Goal: Communication & Community: Answer question/provide support

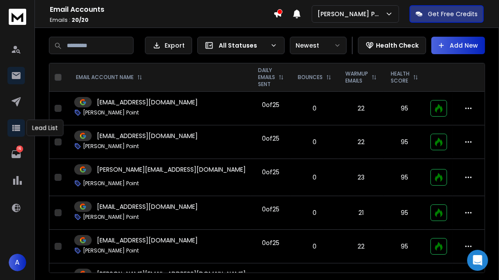
click at [15, 128] on icon at bounding box center [16, 128] width 8 height 6
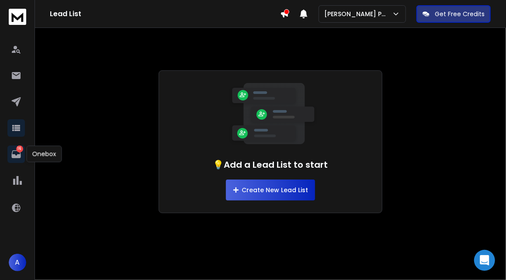
click at [14, 151] on icon at bounding box center [16, 154] width 10 height 10
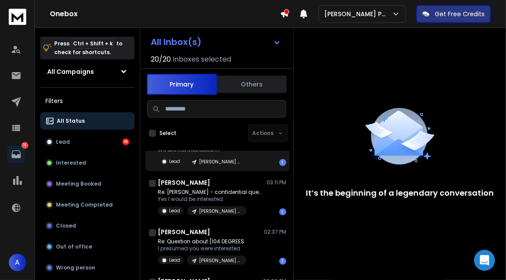
scroll to position [29, 0]
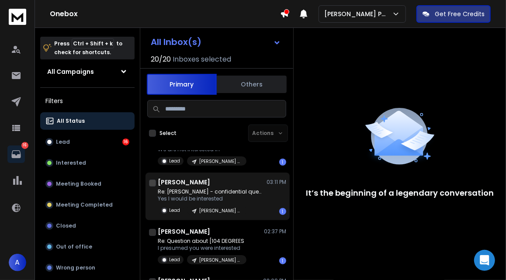
click at [191, 191] on p "Re: [PERSON_NAME] - confidential question" at bounding box center [210, 191] width 105 height 7
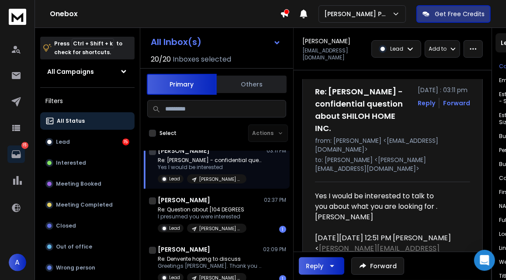
scroll to position [63, 0]
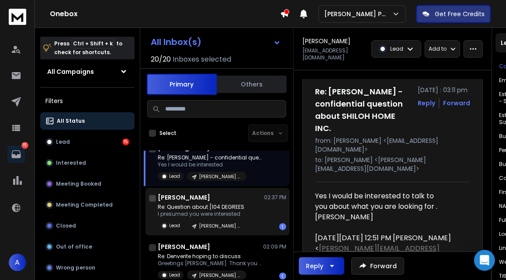
click at [231, 206] on p "Re: Question about [104 DEGREES" at bounding box center [202, 207] width 89 height 7
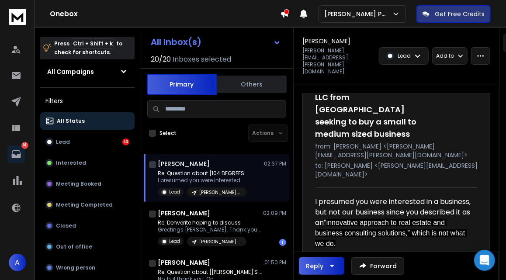
scroll to position [102, 0]
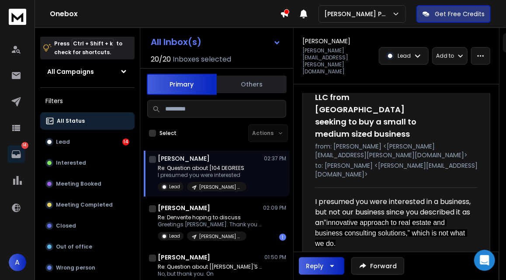
click at [309, 269] on div "Reply" at bounding box center [314, 266] width 17 height 9
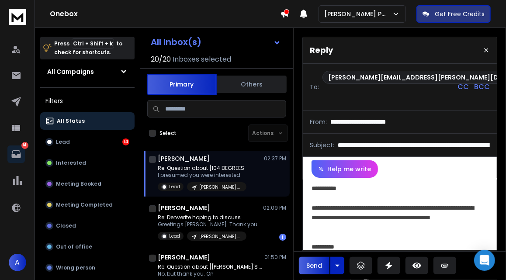
scroll to position [23, 0]
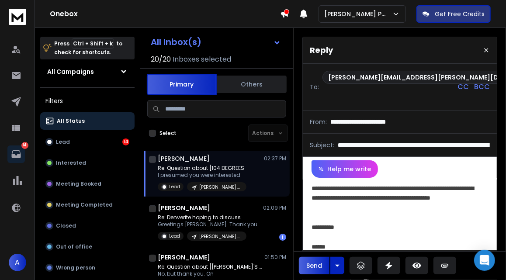
click at [312, 266] on button "Send" at bounding box center [314, 265] width 31 height 17
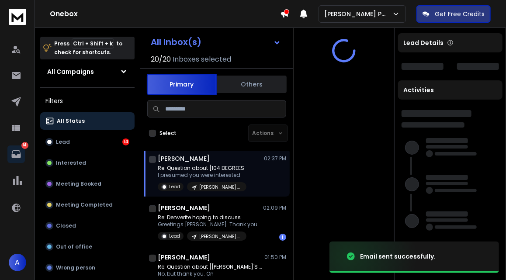
scroll to position [125, 0]
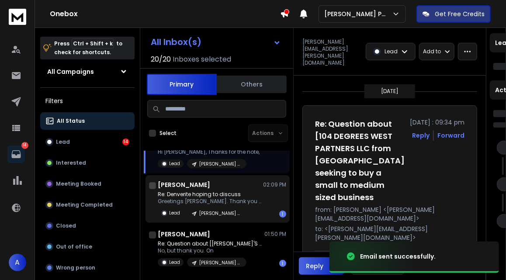
click at [207, 194] on p "Re: Denverite hoping to discuss" at bounding box center [210, 194] width 105 height 7
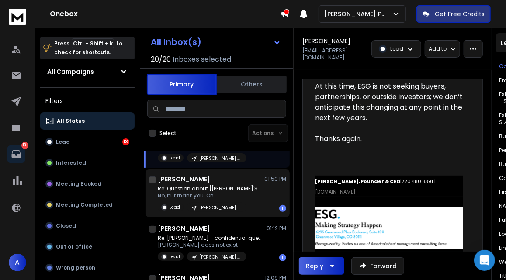
scroll to position [181, 0]
click at [210, 194] on p "No, but thank you. On" at bounding box center [210, 195] width 105 height 7
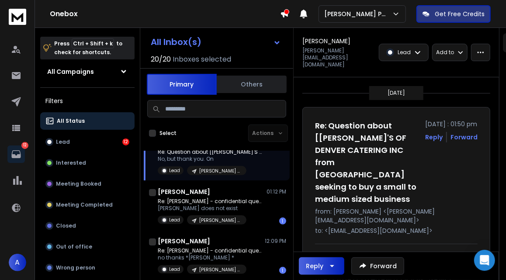
scroll to position [218, 0]
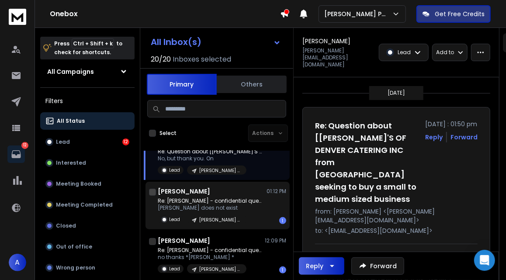
click at [203, 202] on p "Re: [PERSON_NAME] - confidential question" at bounding box center [210, 200] width 105 height 7
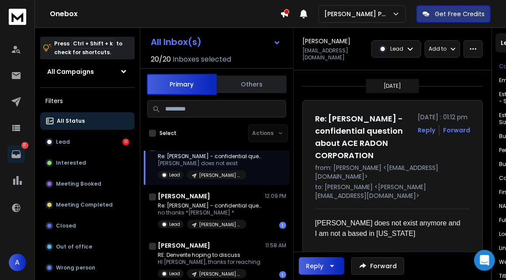
scroll to position [263, 0]
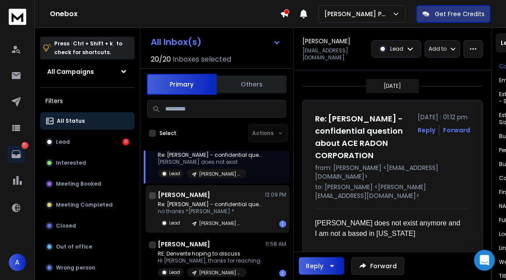
click at [200, 204] on p "Re: [PERSON_NAME] - confidential question" at bounding box center [210, 204] width 105 height 7
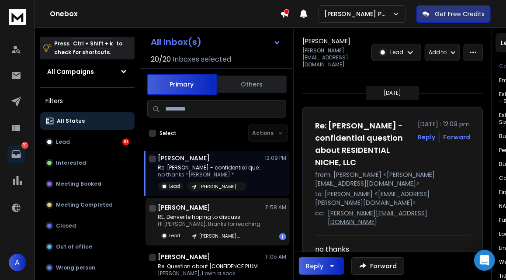
scroll to position [321, 0]
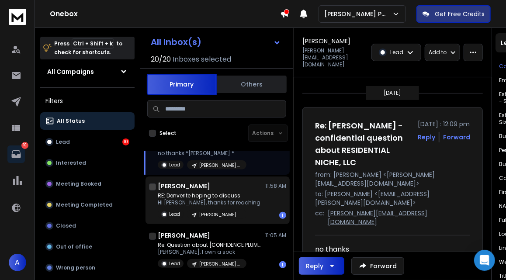
click at [207, 198] on p "RE: Denverite hoping to discuss" at bounding box center [209, 195] width 103 height 7
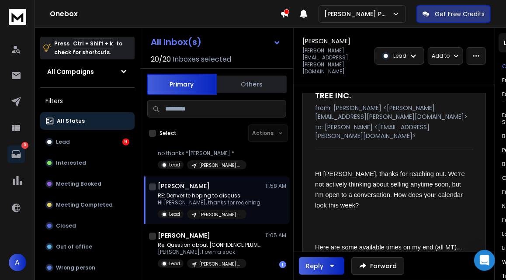
scroll to position [66, 0]
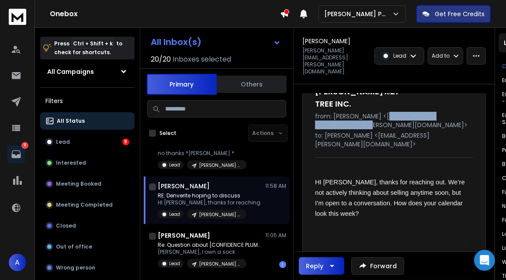
drag, startPoint x: 479, startPoint y: 84, endPoint x: 381, endPoint y: 83, distance: 97.8
click at [381, 112] on p "from: [PERSON_NAME] <[PERSON_NAME][EMAIL_ADDRESS][PERSON_NAME][DOMAIN_NAME]>" at bounding box center [394, 120] width 158 height 17
copy p "[PERSON_NAME][EMAIL_ADDRESS][PERSON_NAME][DOMAIN_NAME]>"
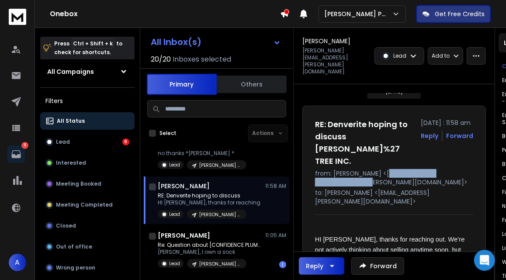
scroll to position [0, 0]
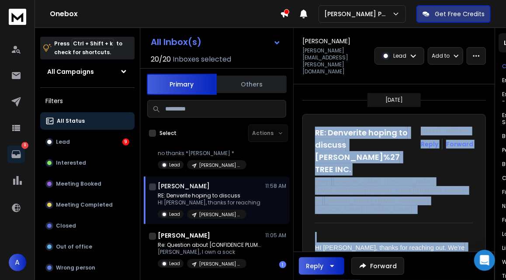
drag, startPoint x: 316, startPoint y: 112, endPoint x: 345, endPoint y: 242, distance: 133.7
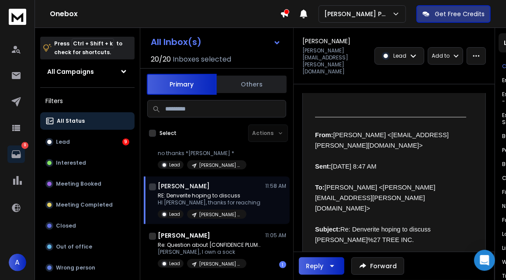
scroll to position [565, 0]
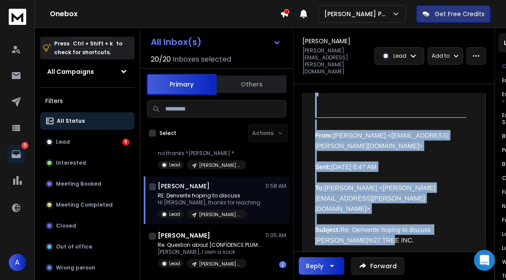
click at [336, 155] on p "From: [PERSON_NAME] <[EMAIL_ADDRESS][PERSON_NAME][DOMAIN_NAME]> Sent: [DATE] 8:…" at bounding box center [390, 187] width 151 height 115
copy div "LO: Ipsumdolo sitame co adipisc ELITSE%34 DOEI TEM. 02 Incidi 2067 : 94:05 ut L…"
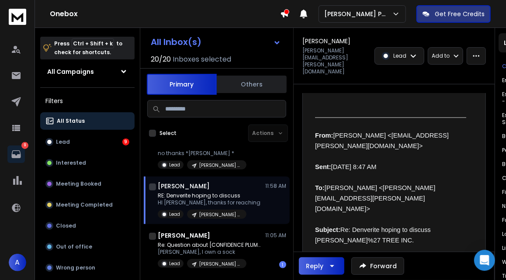
click at [221, 193] on p "RE: Denverite hoping to discuss" at bounding box center [209, 195] width 103 height 7
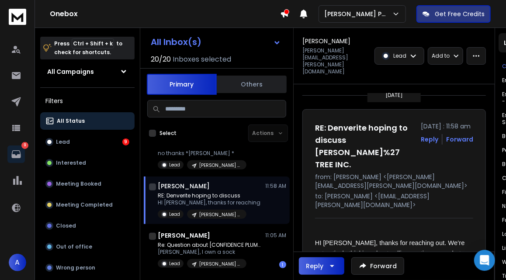
scroll to position [4, 0]
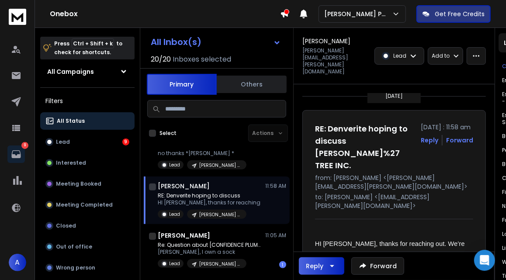
click at [172, 214] on p "Lead" at bounding box center [174, 214] width 11 height 7
click at [424, 48] on div "Lead" at bounding box center [399, 56] width 49 height 17
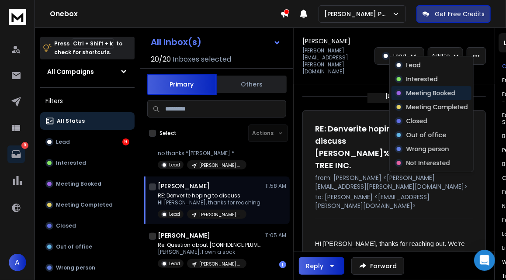
click at [415, 93] on p "Meeting Booked" at bounding box center [430, 93] width 49 height 9
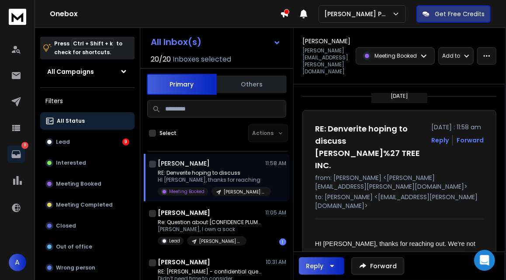
scroll to position [351, 0]
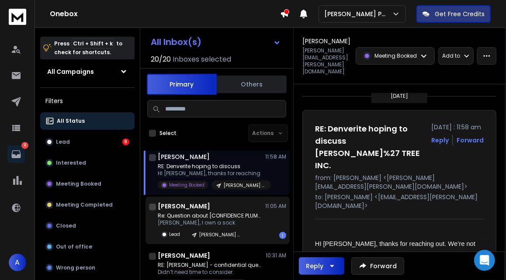
click at [186, 211] on div "[PERSON_NAME] 11:05 AM Re: Question about [CONFIDENCE PLUMBING [PERSON_NAME], I…" at bounding box center [222, 220] width 128 height 37
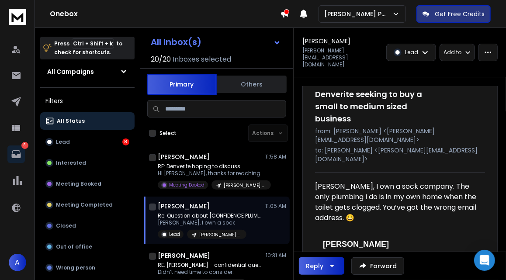
scroll to position [0, 0]
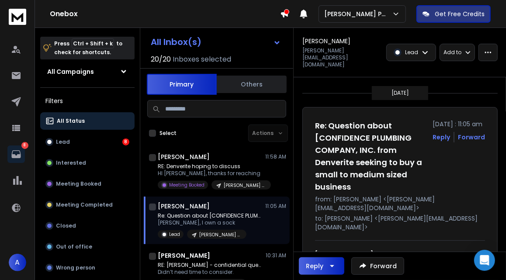
click at [432, 133] on button "Reply" at bounding box center [440, 137] width 17 height 9
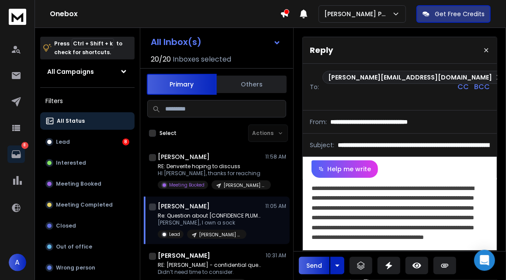
scroll to position [13, 0]
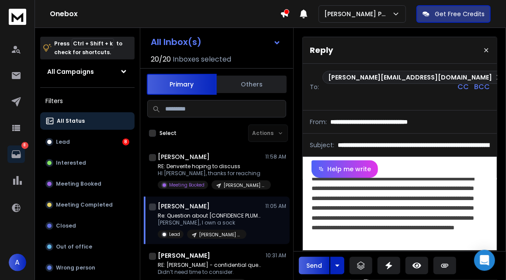
click at [315, 267] on button "Send" at bounding box center [314, 265] width 31 height 17
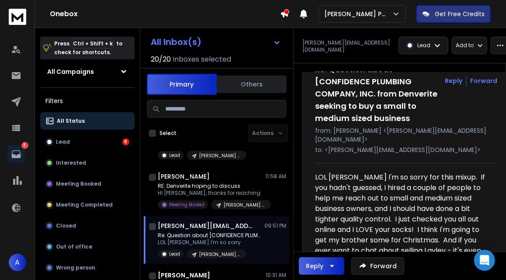
scroll to position [330, 0]
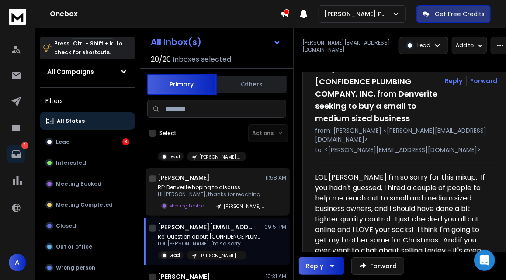
click at [210, 190] on p "RE: Denverite hoping to discuss" at bounding box center [210, 187] width 105 height 7
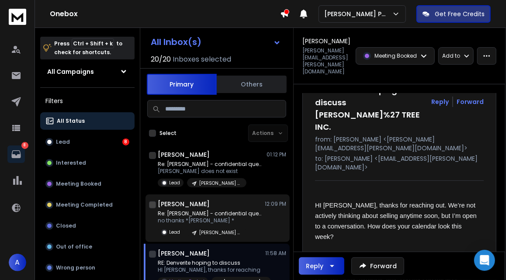
scroll to position [254, 0]
click at [207, 218] on p "no thanks *[PERSON_NAME] *" at bounding box center [210, 221] width 105 height 7
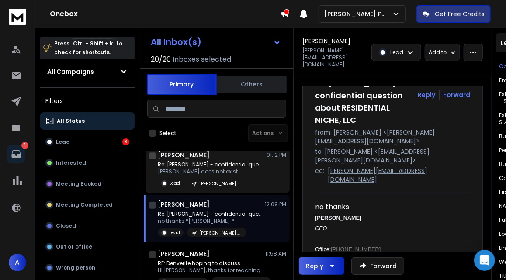
click at [228, 164] on p "Re: [PERSON_NAME] - confidential question" at bounding box center [210, 164] width 105 height 7
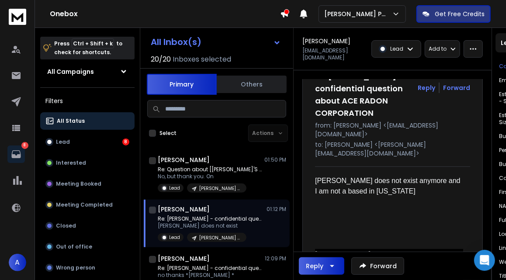
scroll to position [168, 0]
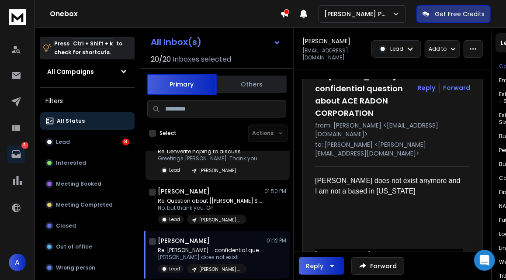
click at [227, 151] on p "Re: Denverite hoping to discuss" at bounding box center [210, 151] width 105 height 7
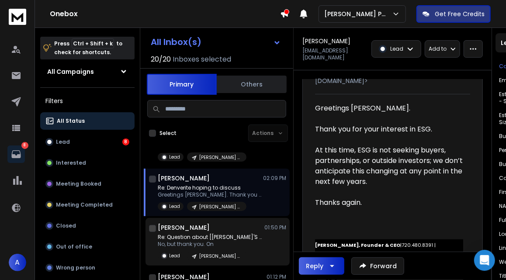
scroll to position [131, 0]
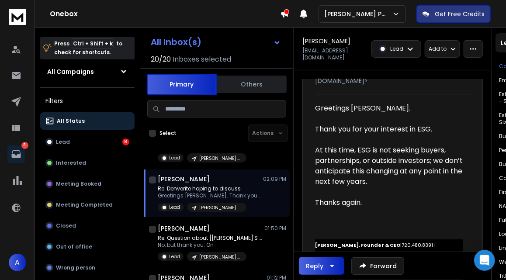
click at [214, 191] on p "Re: Denverite hoping to discuss" at bounding box center [210, 188] width 105 height 7
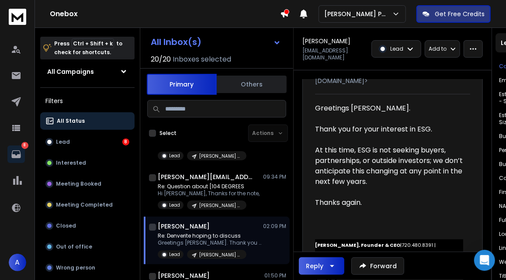
click at [214, 191] on p "Hi [PERSON_NAME], Thanks for the note," at bounding box center [209, 193] width 102 height 7
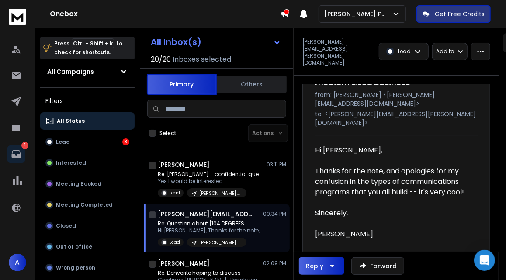
scroll to position [45, 0]
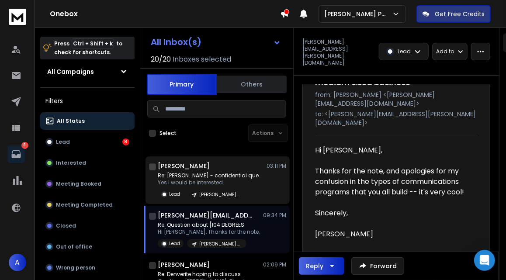
click at [222, 181] on p "Yes I would be interested" at bounding box center [210, 182] width 105 height 7
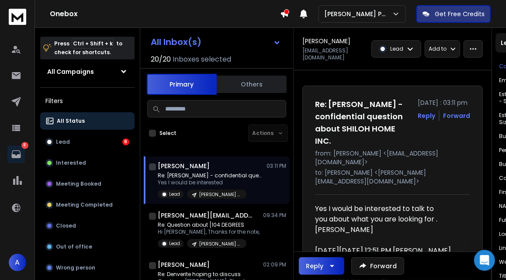
scroll to position [14, 0]
click at [428, 112] on button "Reply" at bounding box center [426, 116] width 17 height 9
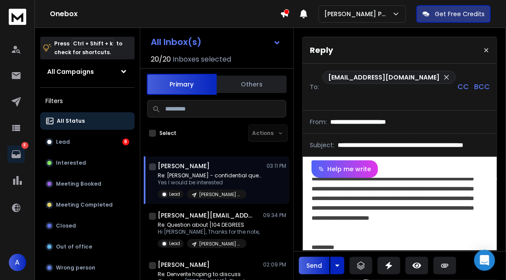
scroll to position [62, 0]
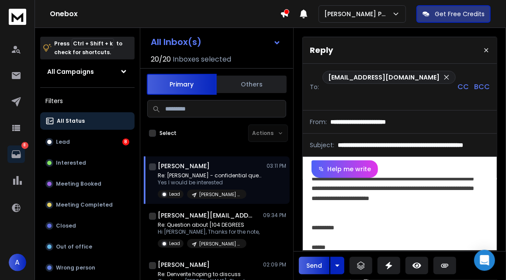
click at [380, 208] on div "**********" at bounding box center [395, 179] width 168 height 69
click at [315, 265] on button "Send" at bounding box center [314, 265] width 31 height 17
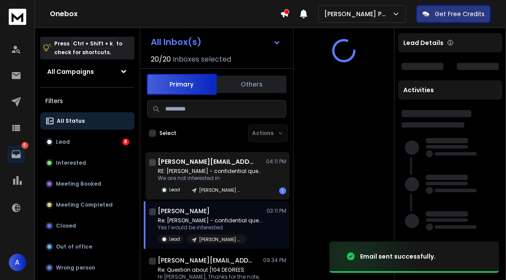
scroll to position [0, 0]
click at [195, 169] on p "RE: [PERSON_NAME] - confidential question" at bounding box center [210, 171] width 105 height 7
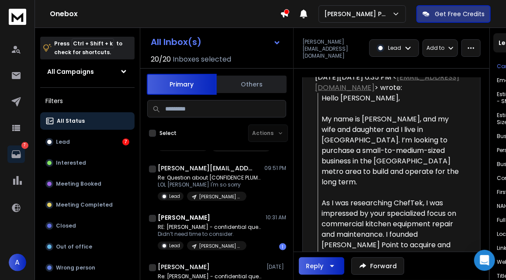
scroll to position [434, 0]
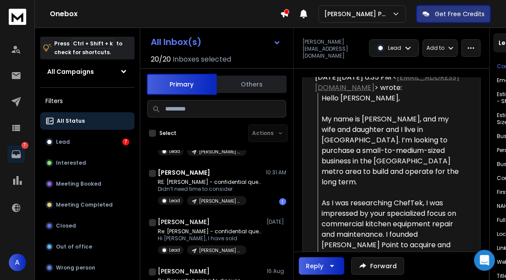
click at [223, 179] on p "RE: [PERSON_NAME] - confidential question" at bounding box center [210, 182] width 105 height 7
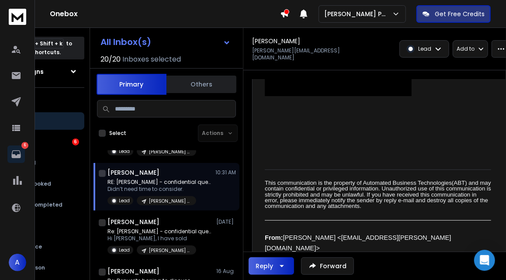
scroll to position [468, 0]
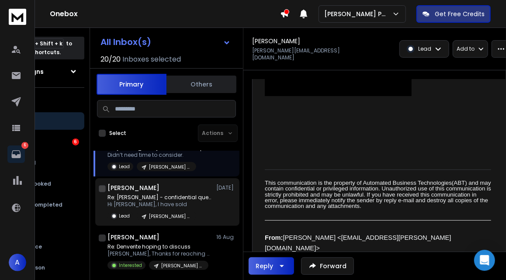
click at [155, 186] on div "[PERSON_NAME] [DATE]" at bounding box center [171, 187] width 128 height 9
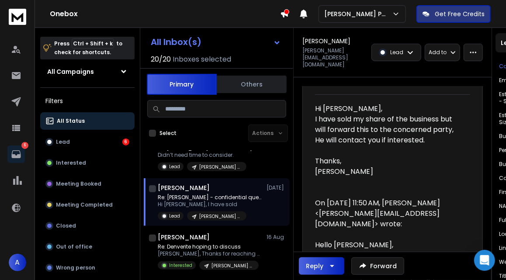
scroll to position [111, 0]
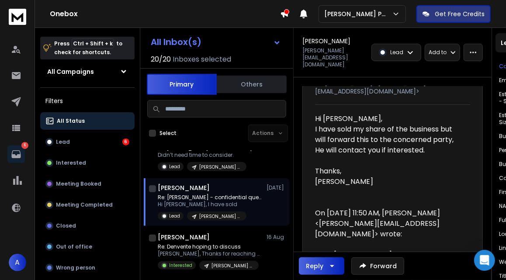
click at [319, 263] on div "Reply" at bounding box center [314, 266] width 17 height 9
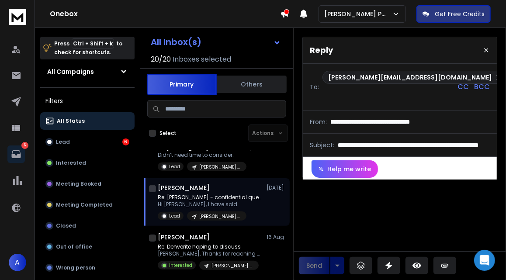
scroll to position [0, 0]
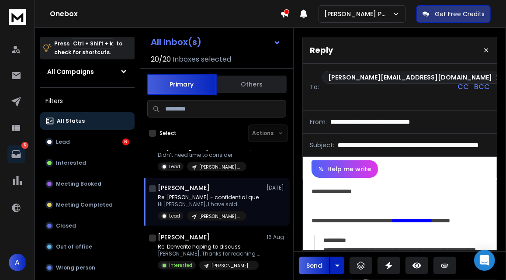
click at [308, 262] on button "Send" at bounding box center [314, 265] width 31 height 17
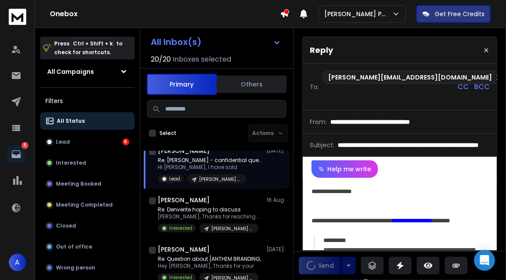
scroll to position [505, 0]
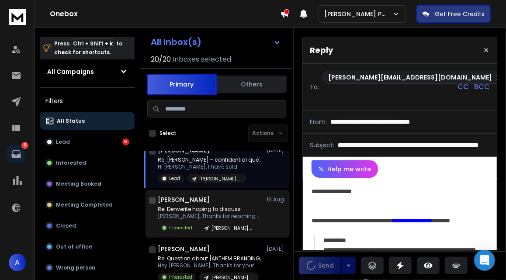
click at [197, 208] on p "Re: Denverite hoping to discuss" at bounding box center [210, 209] width 105 height 7
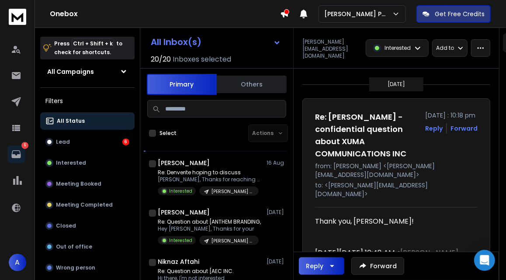
scroll to position [66, 0]
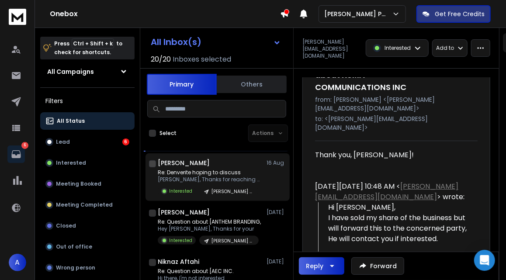
click at [183, 169] on p "Re: Denverite hoping to discuss" at bounding box center [210, 172] width 105 height 7
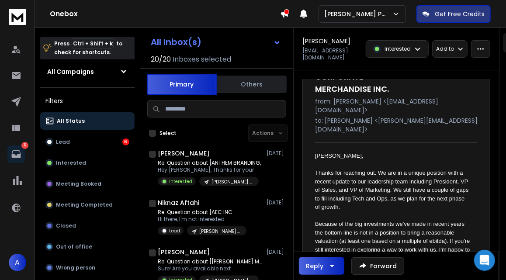
scroll to position [598, 0]
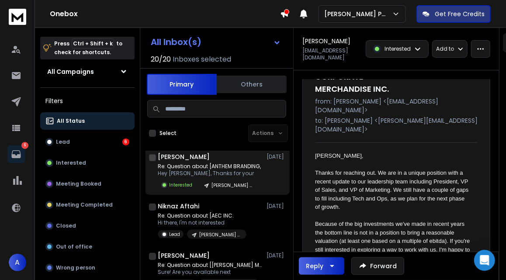
click at [190, 175] on p "Hey [PERSON_NAME], Thanks for your" at bounding box center [209, 173] width 103 height 7
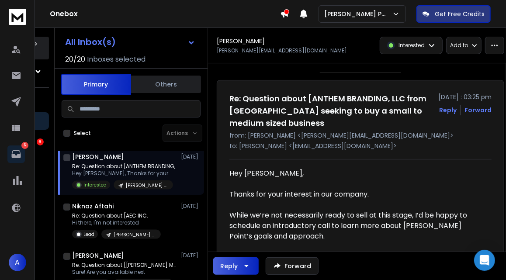
scroll to position [0, 0]
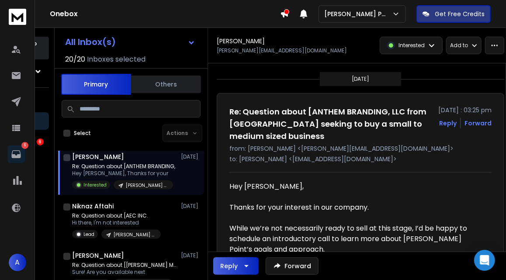
click at [230, 266] on div "Reply" at bounding box center [228, 266] width 17 height 9
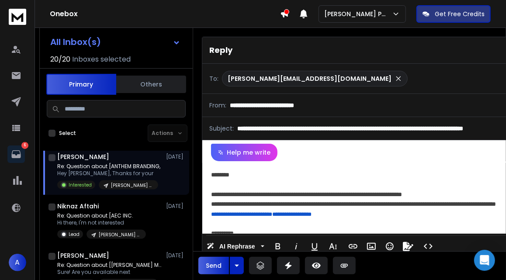
click at [342, 193] on div "**********" at bounding box center [421, 195] width 420 height 10
click at [214, 265] on button "Send" at bounding box center [213, 265] width 31 height 17
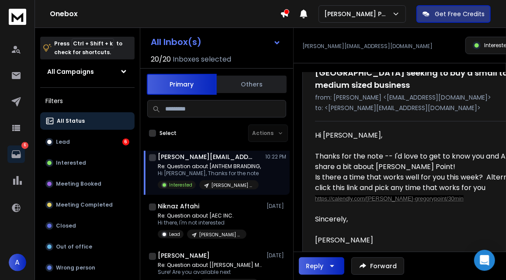
scroll to position [52, 0]
click at [215, 163] on p "Re: Question about [ANTHEM BRANDING," at bounding box center [209, 166] width 103 height 7
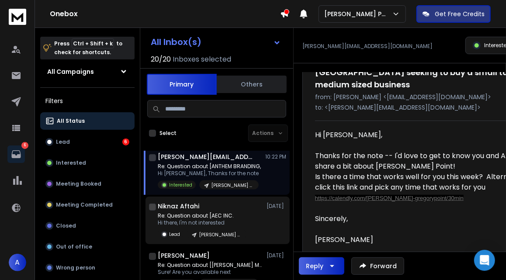
click at [197, 217] on p "Re: Question about [AEC INC." at bounding box center [202, 215] width 89 height 7
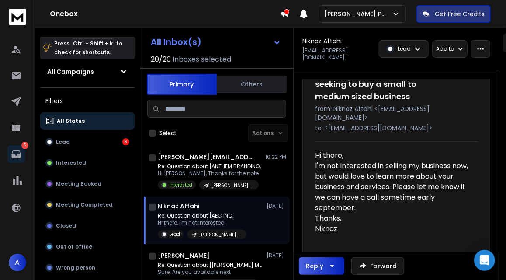
scroll to position [72, 0]
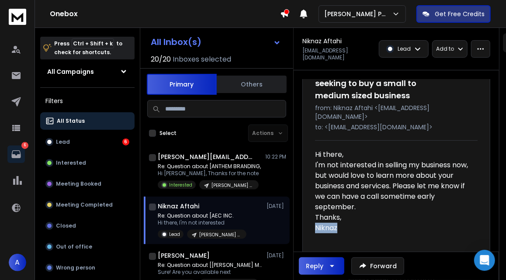
drag, startPoint x: 339, startPoint y: 225, endPoint x: 315, endPoint y: 225, distance: 23.2
click at [315, 225] on div "Niknaz" at bounding box center [392, 228] width 155 height 10
copy div "Niknaz"
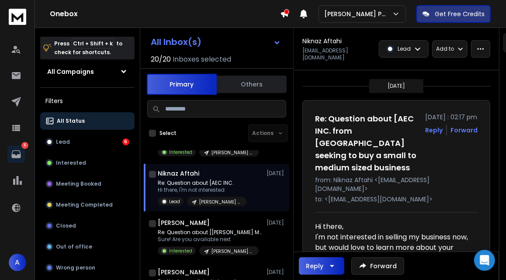
scroll to position [642, 0]
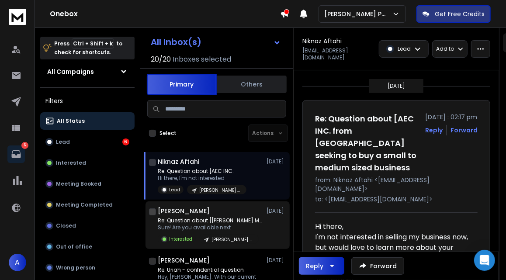
click at [221, 221] on p "Re: Question about [[PERSON_NAME] MENTAL" at bounding box center [210, 220] width 105 height 7
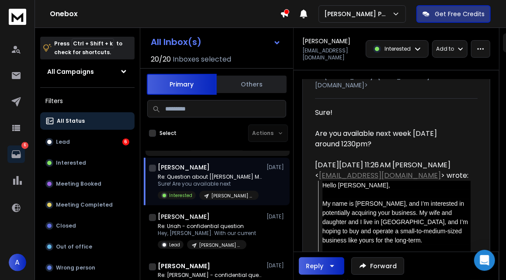
scroll to position [689, 0]
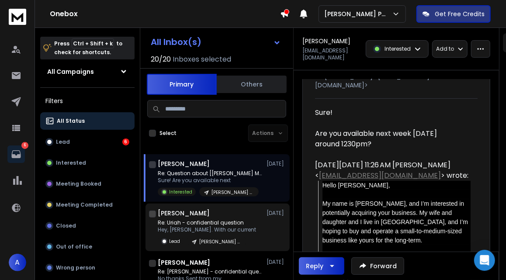
click at [223, 226] on p "Hey, [PERSON_NAME]. With our current" at bounding box center [207, 229] width 98 height 7
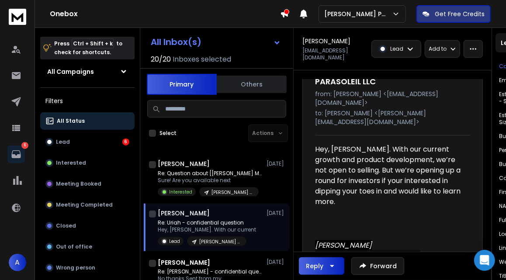
scroll to position [90, 0]
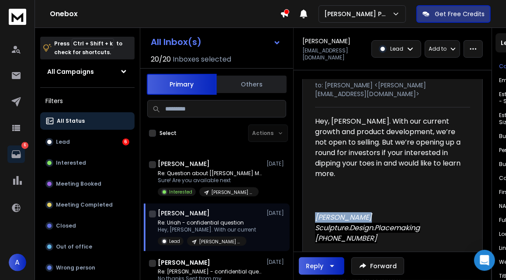
drag, startPoint x: 369, startPoint y: 207, endPoint x: 316, endPoint y: 204, distance: 52.5
click at [316, 212] on p "[PERSON_NAME]" at bounding box center [389, 217] width 148 height 10
copy icon "[PERSON_NAME]"
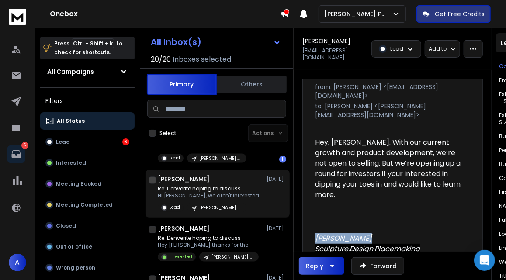
scroll to position [827, 0]
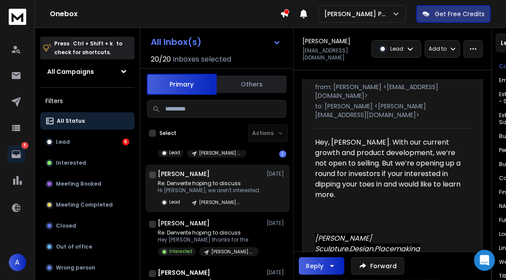
click at [205, 231] on p "Re: Denverite hoping to discuss" at bounding box center [208, 233] width 101 height 7
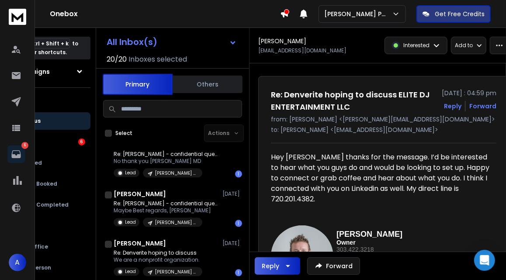
scroll to position [1007, 0]
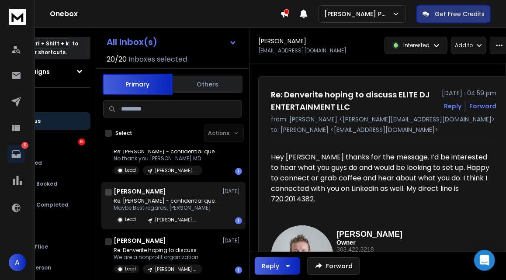
click at [174, 195] on div "[PERSON_NAME] [DATE] Re: [PERSON_NAME] - confidential question Maybe Best regar…" at bounding box center [178, 205] width 128 height 37
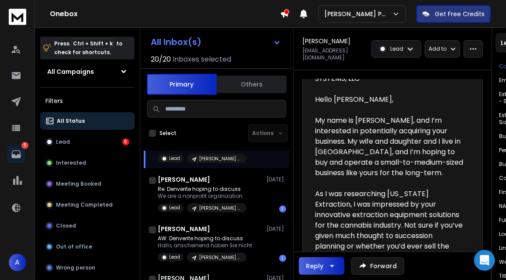
scroll to position [1069, 0]
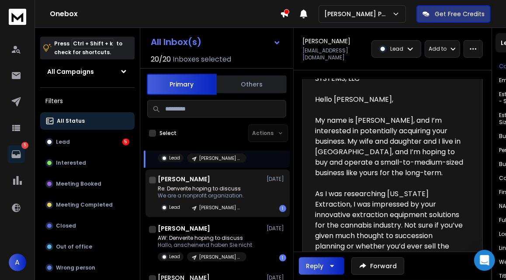
click at [217, 189] on p "Re: Denverite hoping to discuss" at bounding box center [202, 188] width 89 height 7
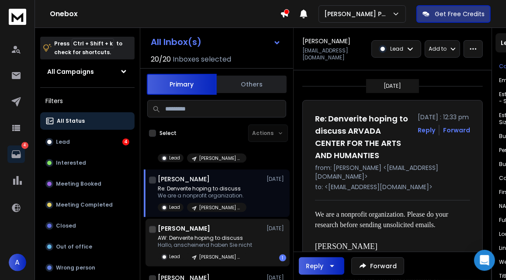
click at [214, 242] on p "Hallo, anscheinend haben Sie nicht" at bounding box center [205, 245] width 94 height 7
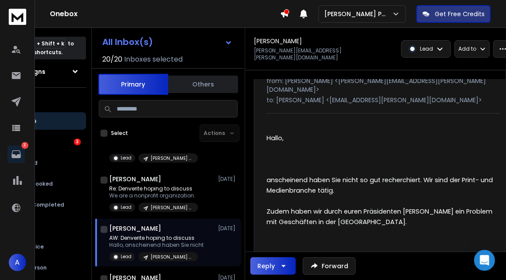
scroll to position [64, 0]
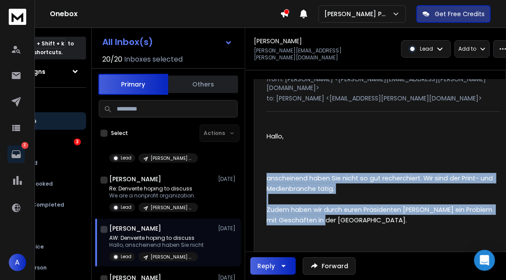
drag, startPoint x: 341, startPoint y: 204, endPoint x: 263, endPoint y: 163, distance: 88.7
copy div "anscheinend haben Sie nicht so gut recherchiert. Wir sind der Print- und Medien…"
click at [266, 265] on div "Reply" at bounding box center [265, 266] width 17 height 9
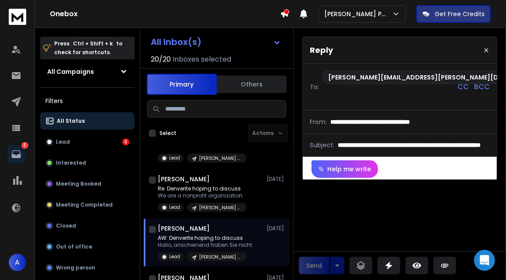
scroll to position [0, 0]
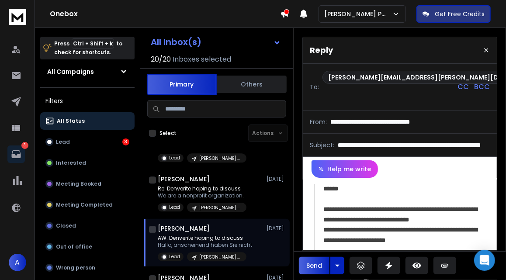
scroll to position [312, 0]
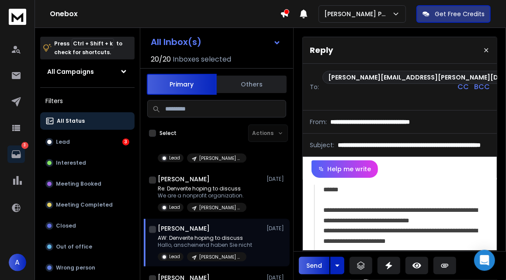
click at [322, 136] on div at bounding box center [398, 131] width 174 height 10
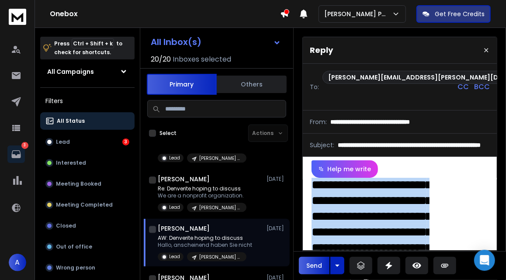
scroll to position [10, 0]
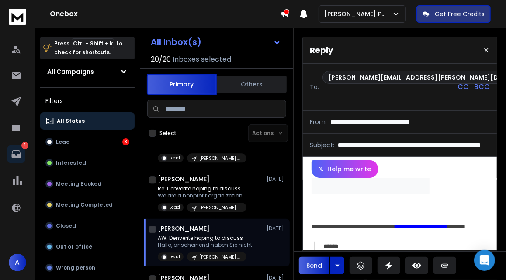
click at [359, 203] on div at bounding box center [398, 207] width 174 height 10
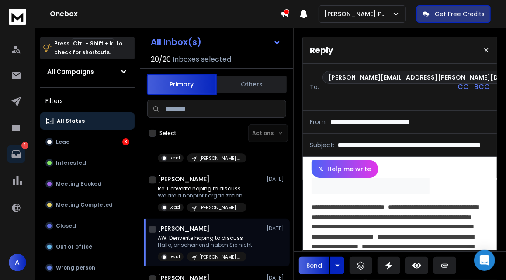
click at [346, 197] on div at bounding box center [398, 198] width 174 height 10
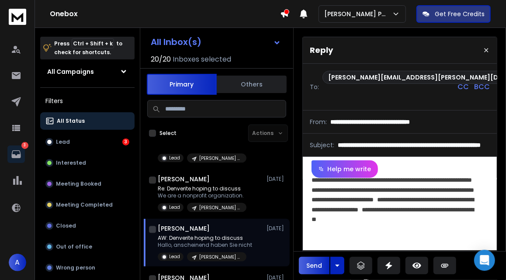
scroll to position [0, 0]
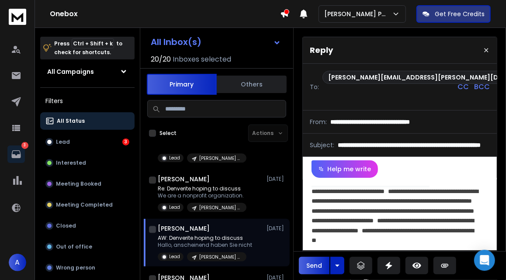
click at [311, 268] on button "Send" at bounding box center [314, 265] width 31 height 17
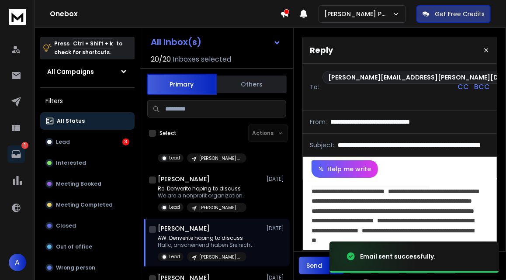
click at [175, 254] on p "Lead" at bounding box center [174, 256] width 11 height 7
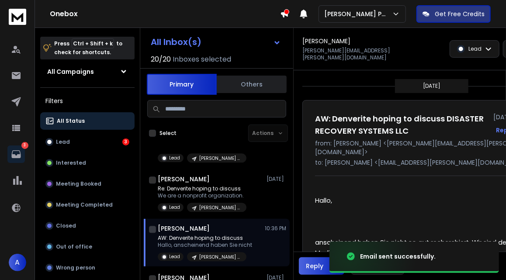
click at [175, 254] on p "Lead" at bounding box center [174, 256] width 11 height 7
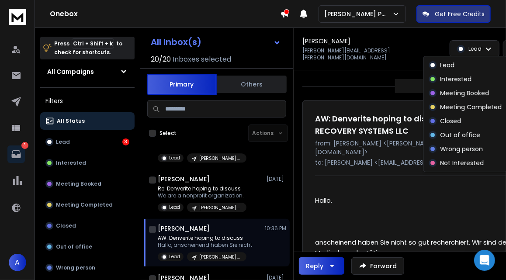
click at [481, 45] on p "Lead" at bounding box center [474, 48] width 13 height 7
click at [449, 148] on p "Wrong person" at bounding box center [461, 149] width 43 height 9
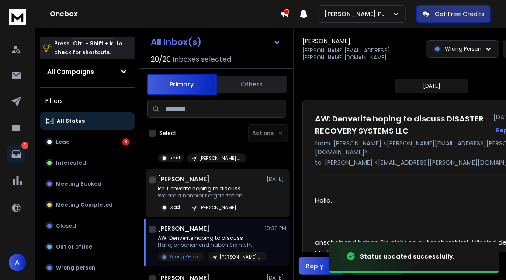
click at [212, 188] on p "Re: Denverite hoping to discuss" at bounding box center [202, 188] width 89 height 7
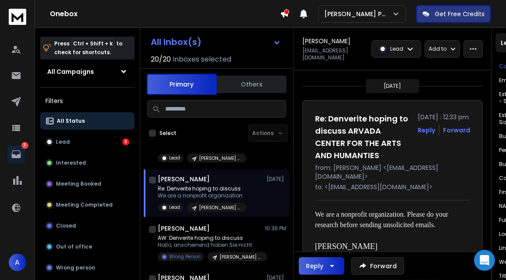
click at [414, 47] on icon at bounding box center [410, 48] width 7 height 7
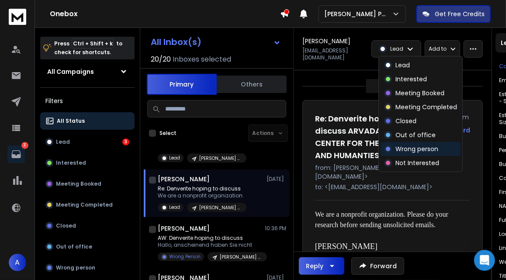
click at [399, 147] on p "Wrong person" at bounding box center [416, 149] width 43 height 9
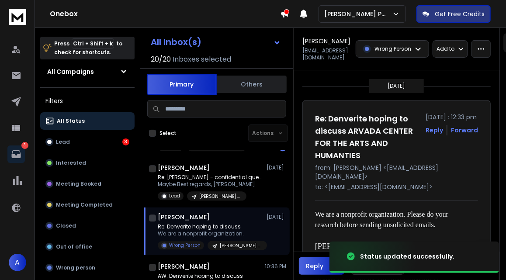
scroll to position [1030, 0]
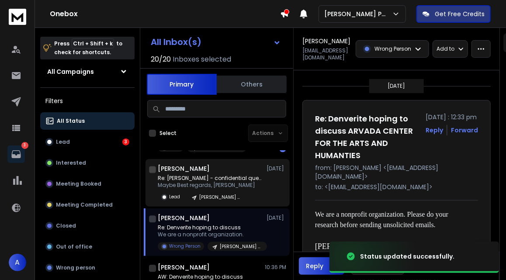
click at [211, 184] on p "Maybe Best regards, [PERSON_NAME]" at bounding box center [210, 185] width 105 height 7
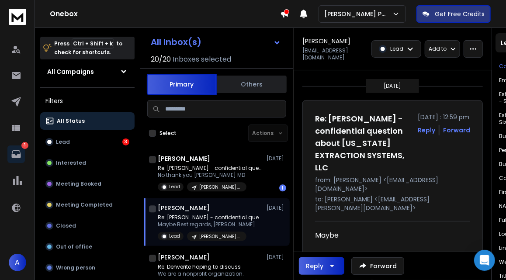
scroll to position [981, 0]
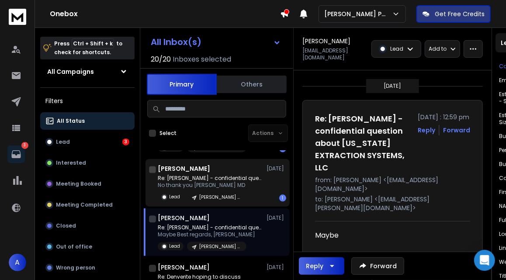
click at [211, 178] on p "Re: [PERSON_NAME] - confidential question" at bounding box center [210, 178] width 105 height 7
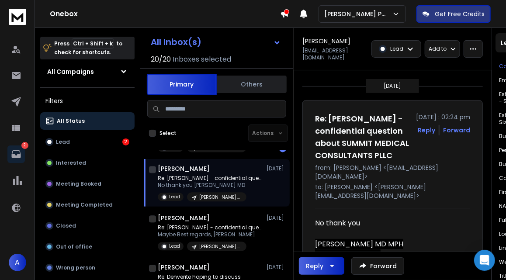
scroll to position [920, 0]
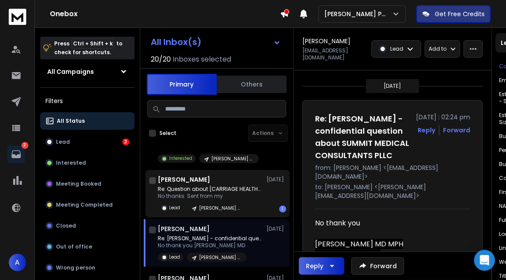
click at [210, 193] on p "No thanks. Sent from my" at bounding box center [210, 196] width 105 height 7
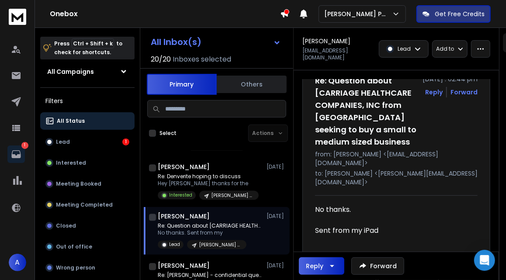
scroll to position [883, 0]
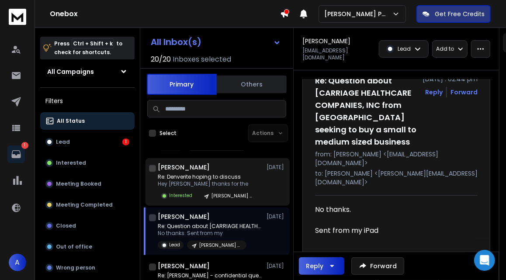
click at [221, 177] on p "Re: Denverite hoping to discuss" at bounding box center [208, 177] width 101 height 7
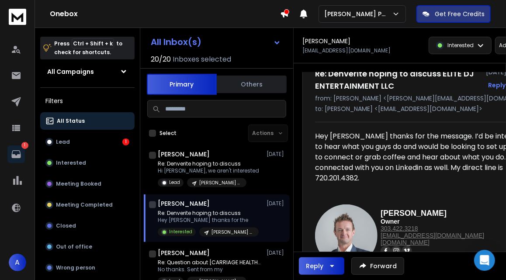
scroll to position [845, 0]
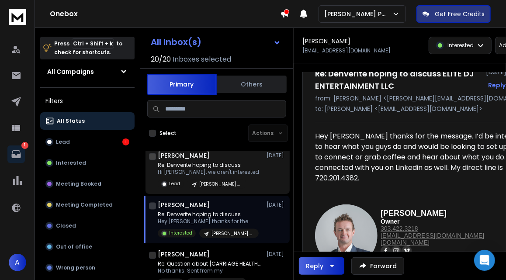
click at [221, 165] on p "Re: Denverite hoping to discuss" at bounding box center [208, 165] width 101 height 7
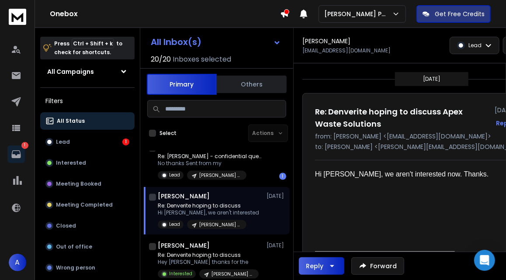
scroll to position [804, 0]
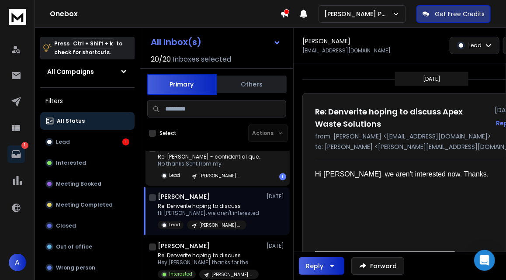
click at [199, 163] on p "No thanks Sent from my" at bounding box center [210, 164] width 105 height 7
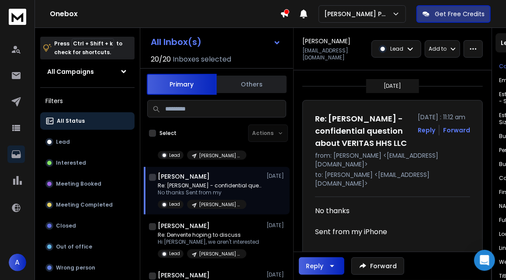
scroll to position [745, 0]
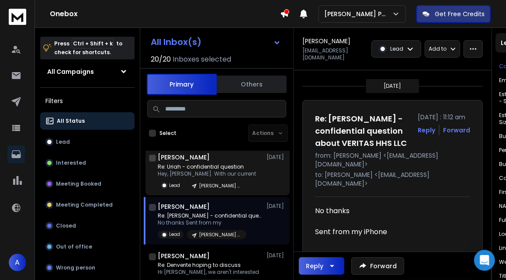
click at [199, 174] on p "Hey, [PERSON_NAME]. With our current" at bounding box center [207, 173] width 98 height 7
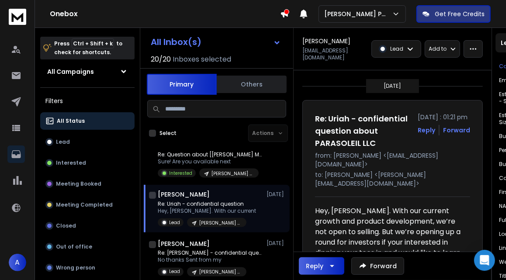
scroll to position [678, 0]
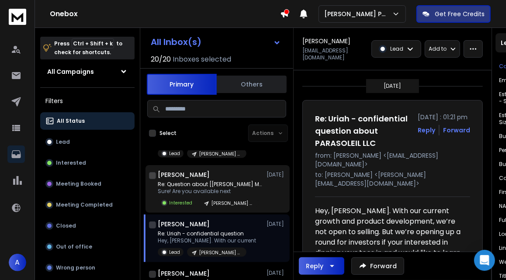
click at [198, 188] on p "Sure! Are you available next" at bounding box center [210, 191] width 105 height 7
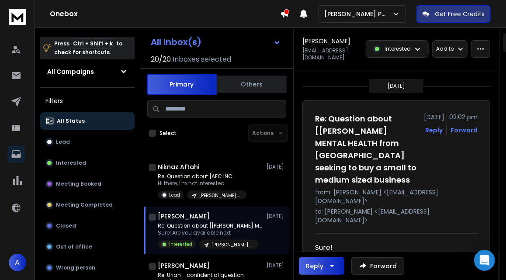
scroll to position [636, 0]
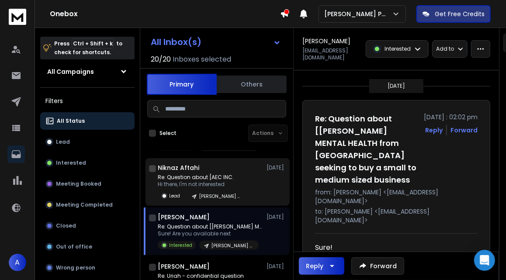
click at [200, 178] on p "Re: Question about [AEC INC." at bounding box center [202, 177] width 89 height 7
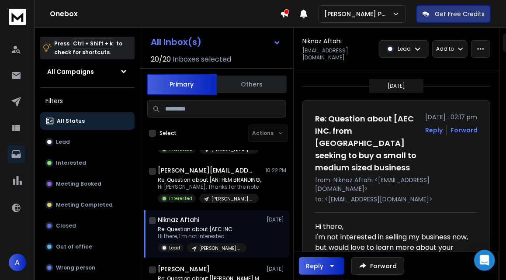
scroll to position [584, 0]
click at [200, 178] on p "Re: Question about [ANTHEM BRANDING," at bounding box center [209, 180] width 103 height 7
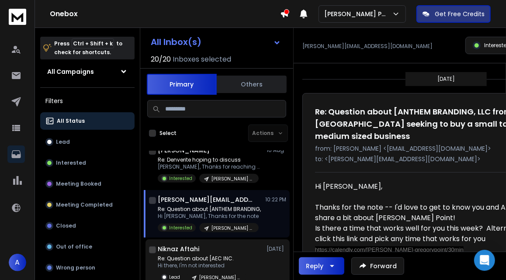
scroll to position [554, 0]
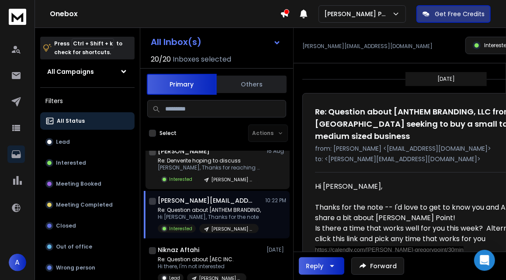
click at [205, 158] on p "Re: Denverite hoping to discuss" at bounding box center [210, 160] width 105 height 7
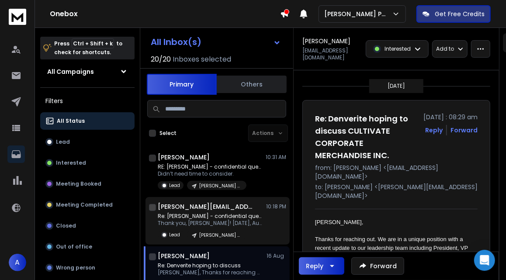
scroll to position [449, 0]
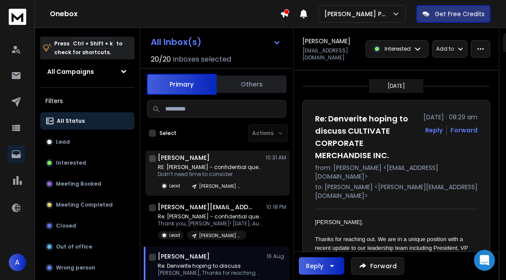
click at [228, 169] on p "RE: [PERSON_NAME] - confidential question" at bounding box center [210, 167] width 105 height 7
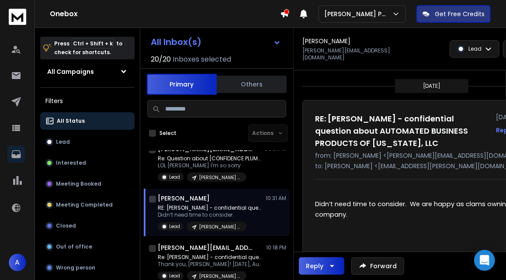
scroll to position [407, 0]
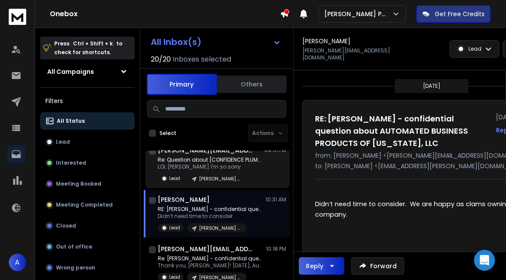
click at [226, 162] on p "Re: Question about [CONFIDENCE PLUMBING" at bounding box center [210, 159] width 105 height 7
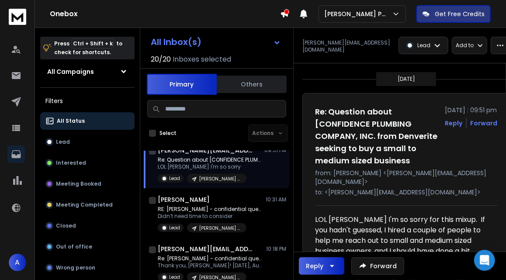
scroll to position [369, 0]
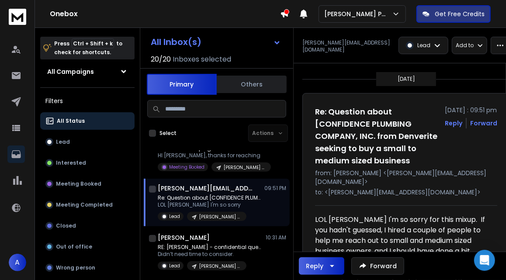
click at [235, 203] on p "LOL [PERSON_NAME] I'm so sorry" at bounding box center [210, 204] width 105 height 7
click at [434, 45] on icon at bounding box center [437, 45] width 7 height 7
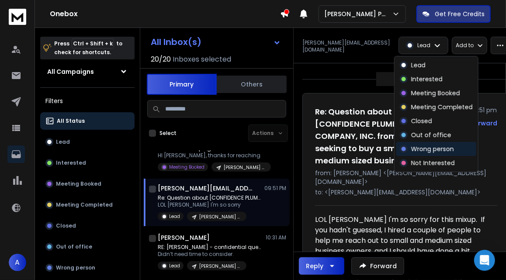
click at [413, 148] on p "Wrong person" at bounding box center [432, 149] width 43 height 9
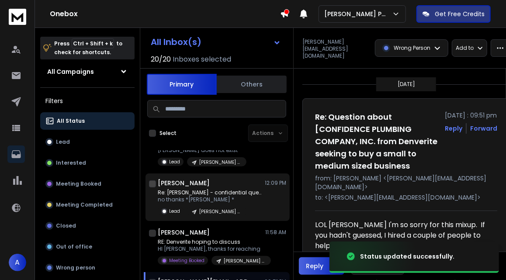
scroll to position [273, 0]
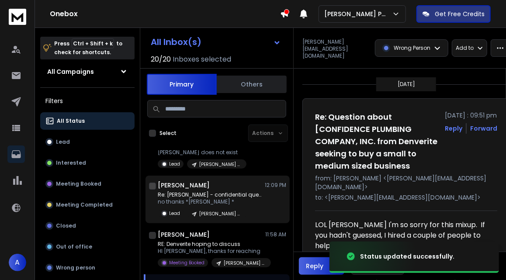
click at [209, 202] on p "no thanks *[PERSON_NAME] *" at bounding box center [210, 201] width 105 height 7
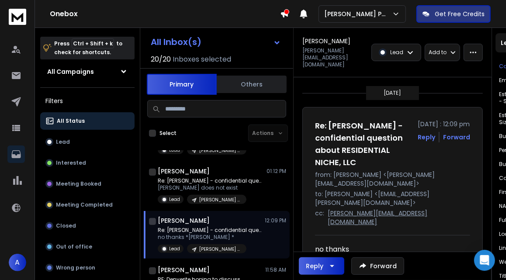
scroll to position [236, 0]
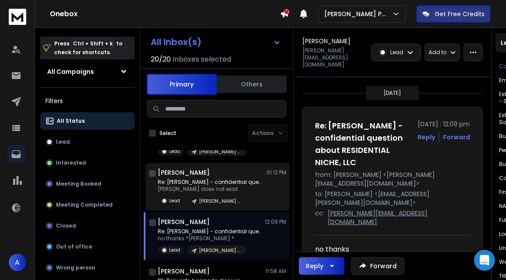
click at [217, 183] on p "Re: [PERSON_NAME] - confidential question" at bounding box center [210, 182] width 105 height 7
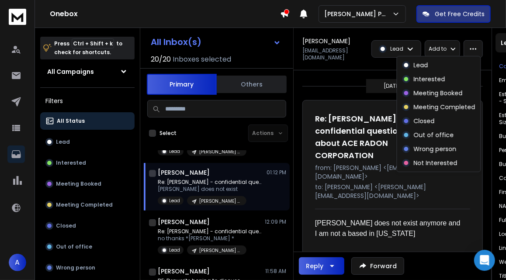
click at [421, 47] on div "Lead" at bounding box center [396, 49] width 49 height 17
click at [418, 151] on p "Wrong person" at bounding box center [435, 149] width 43 height 9
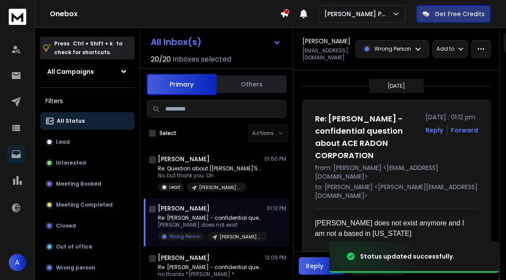
scroll to position [190, 0]
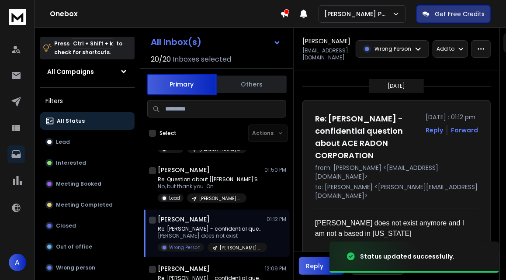
click at [225, 179] on p "Re: Question about [[PERSON_NAME]'S OF" at bounding box center [210, 179] width 105 height 7
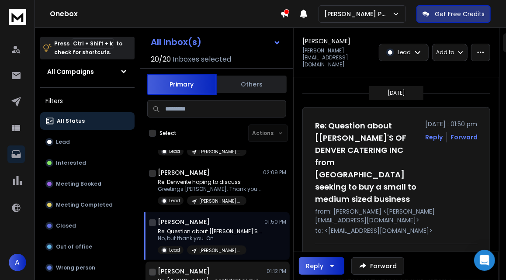
scroll to position [136, 0]
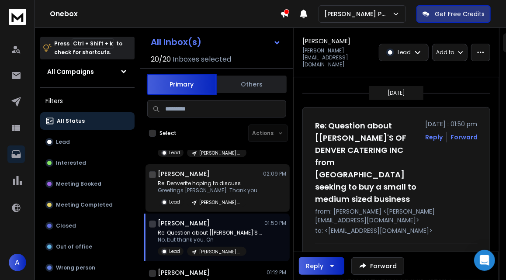
click at [224, 189] on p "Greetings [PERSON_NAME]. Thank you for" at bounding box center [210, 190] width 105 height 7
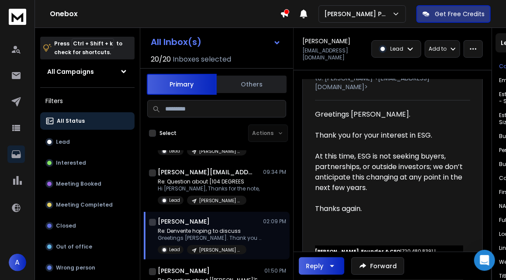
scroll to position [88, 0]
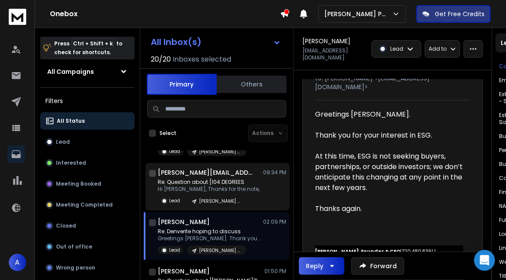
click at [228, 184] on p "Re: Question about [104 DEGREES" at bounding box center [209, 182] width 102 height 7
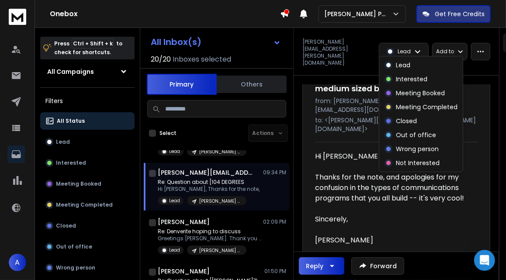
click at [411, 47] on div "Lead" at bounding box center [403, 51] width 49 height 17
click at [405, 147] on p "Wrong person" at bounding box center [417, 149] width 43 height 9
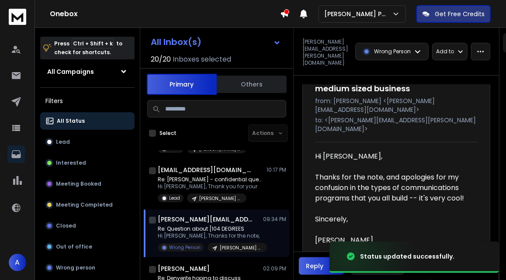
scroll to position [35, 0]
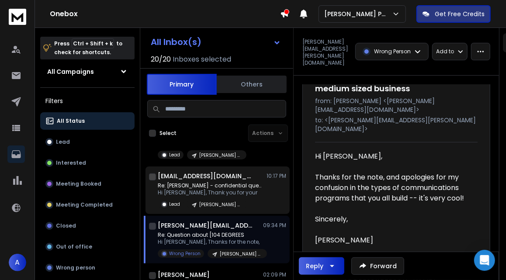
click at [233, 187] on p "Re: [PERSON_NAME] - confidential question" at bounding box center [210, 185] width 105 height 7
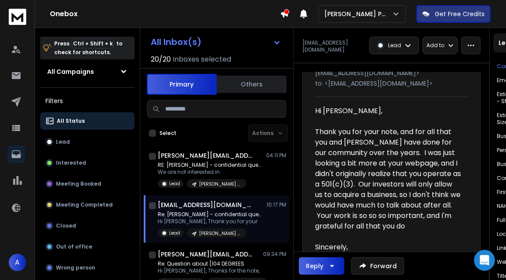
scroll to position [0, 0]
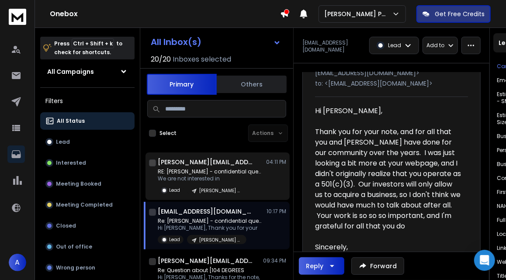
click at [204, 173] on p "RE: [PERSON_NAME] - confidential question" at bounding box center [210, 171] width 105 height 7
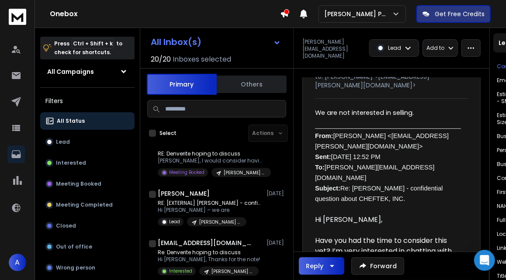
scroll to position [1207, 0]
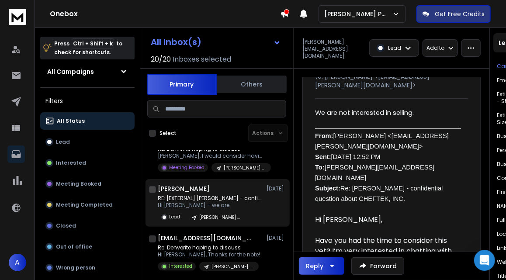
click at [217, 198] on p "RE: [EXTERNAL] [PERSON_NAME] - confidential" at bounding box center [210, 198] width 105 height 7
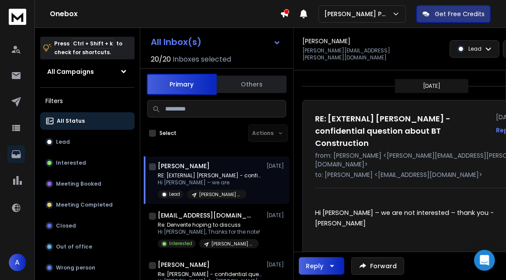
scroll to position [1233, 0]
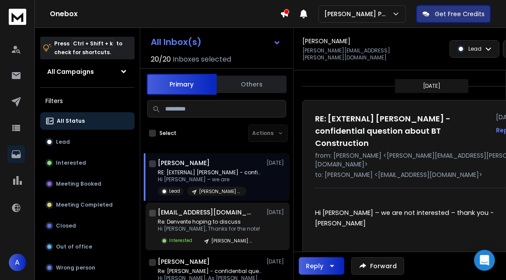
click at [211, 221] on p "Re: Denverite hoping to discuss" at bounding box center [209, 221] width 102 height 7
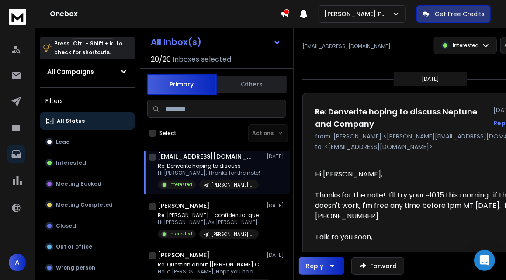
scroll to position [1291, 0]
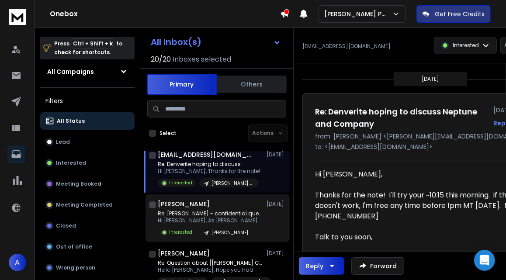
click at [214, 207] on div "[PERSON_NAME] [DATE]" at bounding box center [222, 204] width 128 height 9
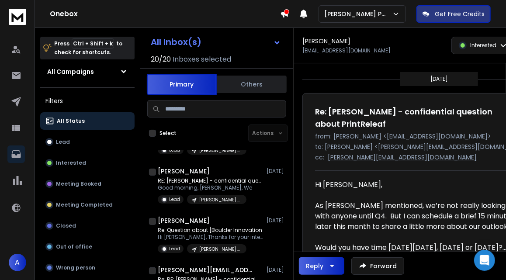
scroll to position [1520, 0]
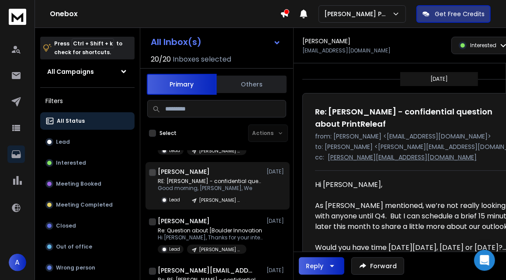
click at [216, 179] on p "RE: [PERSON_NAME] - confidential question" at bounding box center [210, 181] width 105 height 7
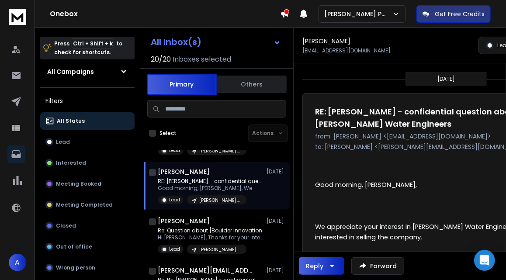
scroll to position [1567, 0]
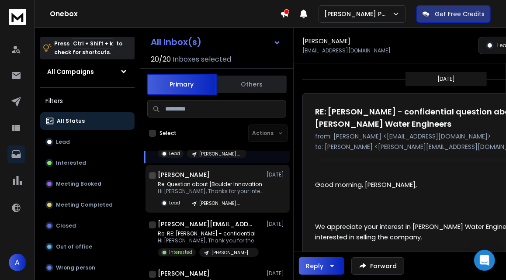
click at [214, 188] on p "Hi [PERSON_NAME], Thanks for your interest." at bounding box center [210, 191] width 105 height 7
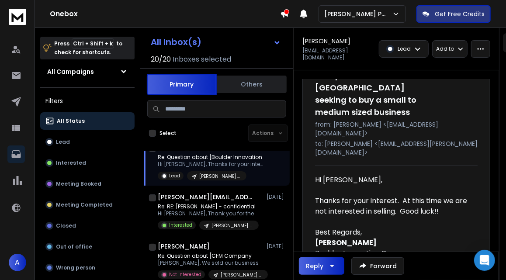
scroll to position [1598, 0]
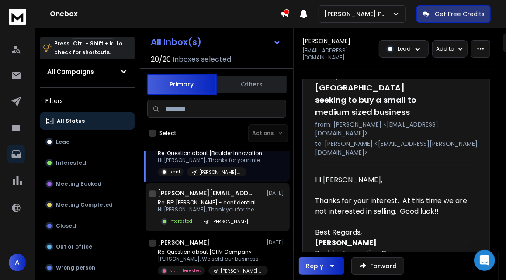
click at [209, 195] on h1 "[PERSON_NAME][EMAIL_ADDRESS][PERSON_NAME][DOMAIN_NAME]" at bounding box center [206, 193] width 96 height 9
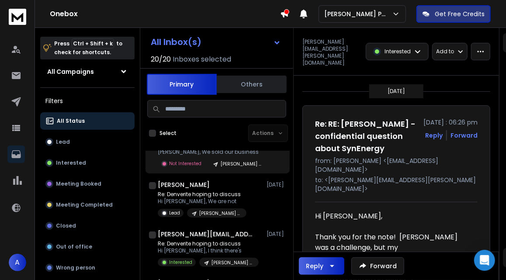
scroll to position [1705, 0]
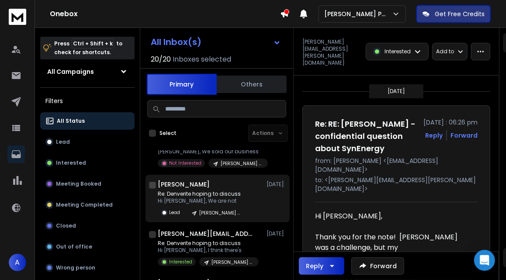
click at [214, 194] on p "Re: Denverite hoping to discuss" at bounding box center [202, 193] width 89 height 7
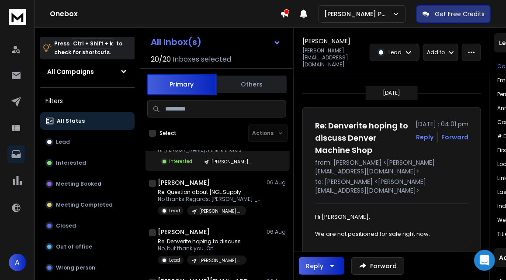
scroll to position [1806, 0]
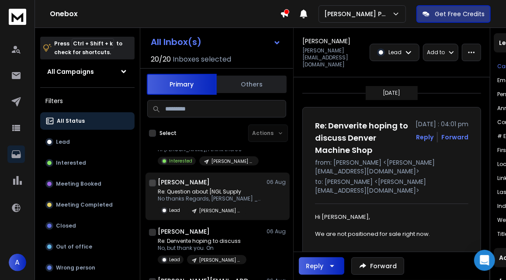
click at [214, 187] on div "[PERSON_NAME] [DATE] Re: Question about [NGL Supply No thanks Regards, [PERSON_…" at bounding box center [222, 196] width 128 height 37
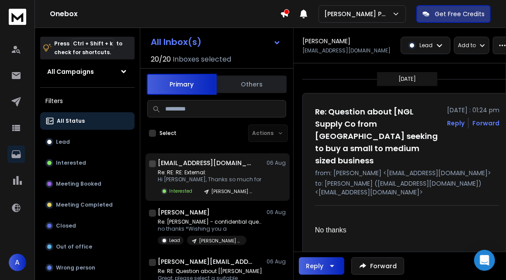
scroll to position [1983, 0]
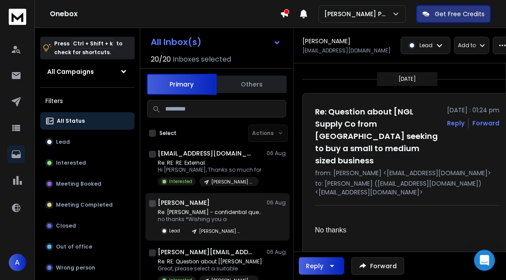
click at [212, 213] on p "Re: [PERSON_NAME] - confidential question" at bounding box center [210, 212] width 105 height 7
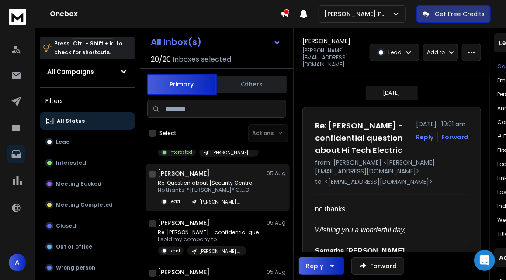
scroll to position [2112, 0]
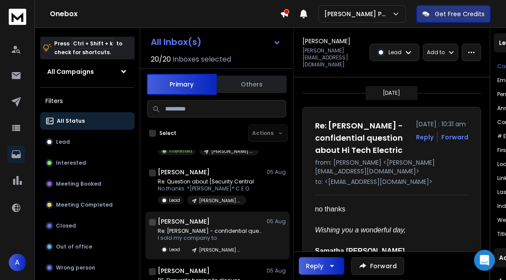
click at [211, 228] on p "Re: [PERSON_NAME] - confidential question" at bounding box center [210, 231] width 105 height 7
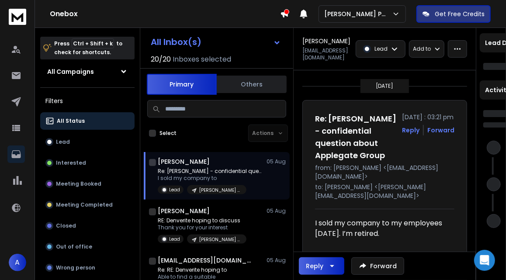
scroll to position [2173, 0]
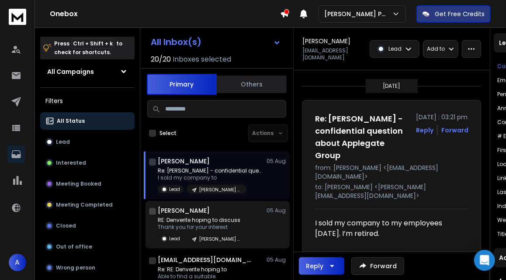
click at [211, 222] on p "RE: Denverite hoping to discuss" at bounding box center [202, 220] width 89 height 7
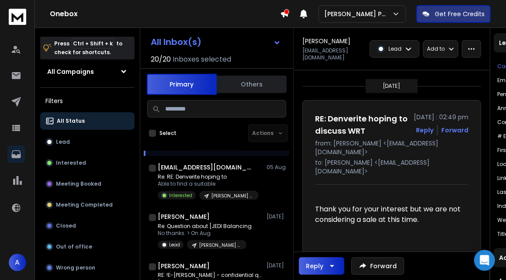
scroll to position [2266, 0]
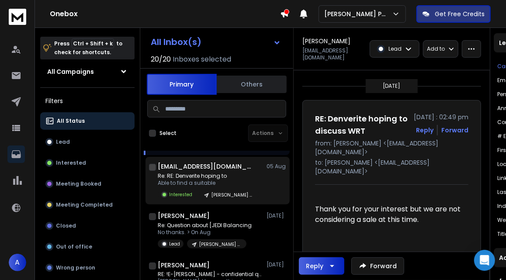
click at [211, 173] on p "Re: RE: Denverite hoping to" at bounding box center [208, 176] width 101 height 7
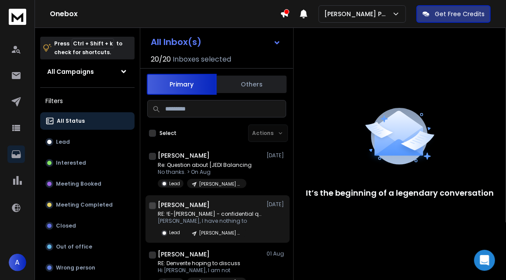
scroll to position [0, 0]
click at [211, 207] on div "[PERSON_NAME] [DATE]" at bounding box center [222, 204] width 128 height 9
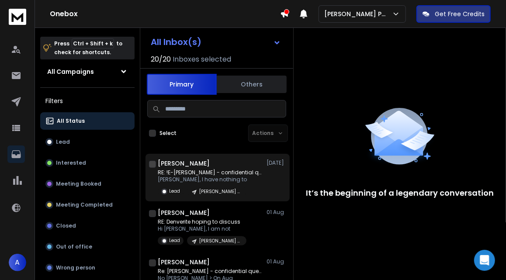
scroll to position [2367, 0]
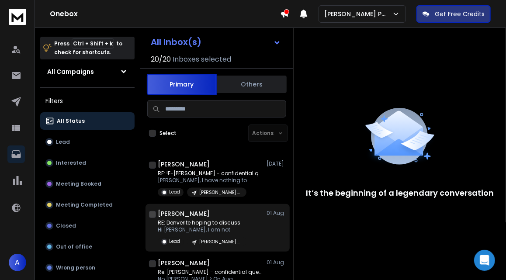
click at [210, 221] on p "RE: Denverite hoping to discuss" at bounding box center [202, 223] width 89 height 7
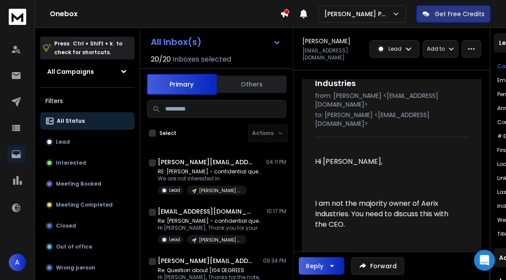
scroll to position [0, 0]
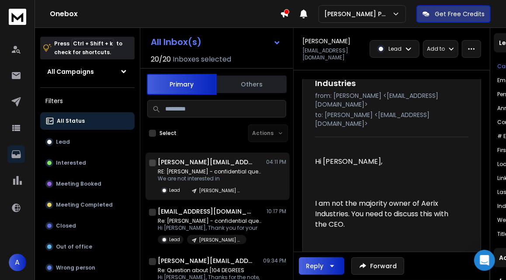
click at [207, 175] on p "RE: [PERSON_NAME] - confidential question" at bounding box center [210, 171] width 105 height 7
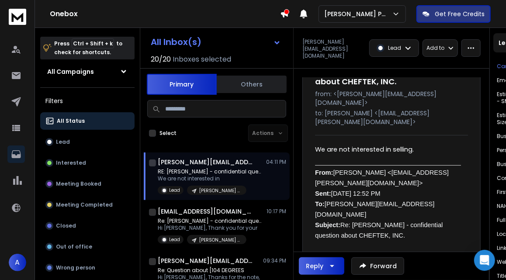
scroll to position [32, 0]
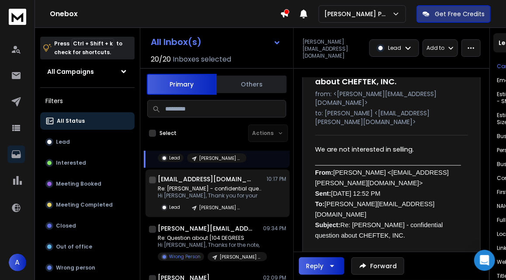
click at [204, 191] on p "Re: [PERSON_NAME] - confidential question" at bounding box center [210, 188] width 105 height 7
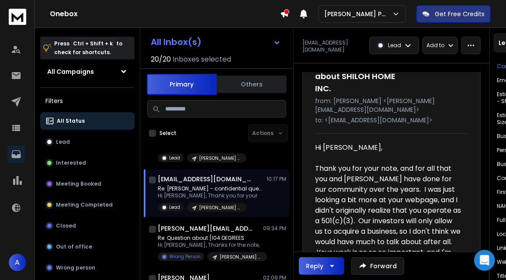
scroll to position [89, 0]
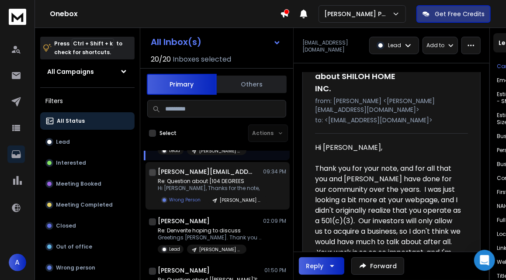
click at [199, 177] on div "[PERSON_NAME][EMAIL_ADDRESS][PERSON_NAME][DOMAIN_NAME] 09:34 PM Re: Question ab…" at bounding box center [222, 185] width 128 height 37
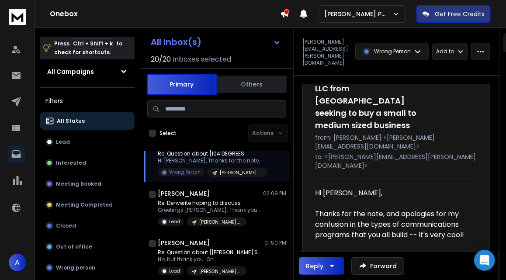
scroll to position [119, 0]
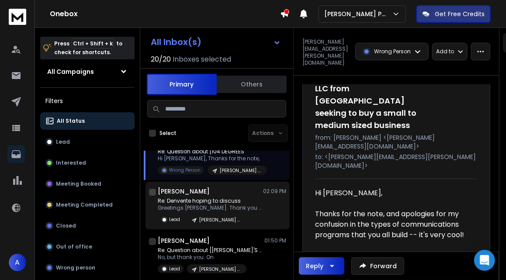
click at [193, 199] on p "Re: Denverite hoping to discuss" at bounding box center [210, 200] width 105 height 7
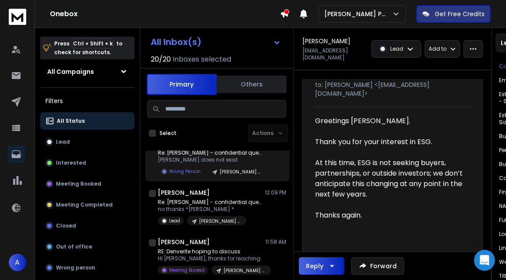
scroll to position [270, 0]
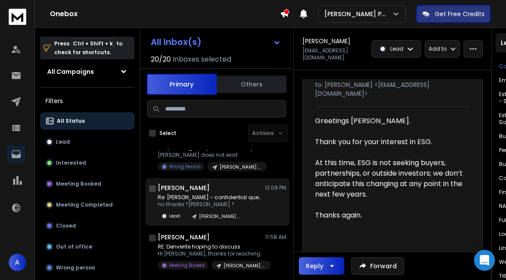
click at [195, 202] on p "no thanks *[PERSON_NAME] *" at bounding box center [210, 204] width 105 height 7
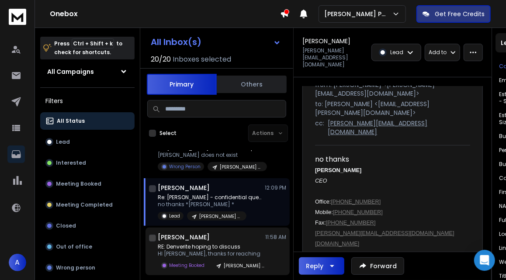
click at [193, 245] on p "RE: Denverite hoping to discuss" at bounding box center [210, 246] width 105 height 7
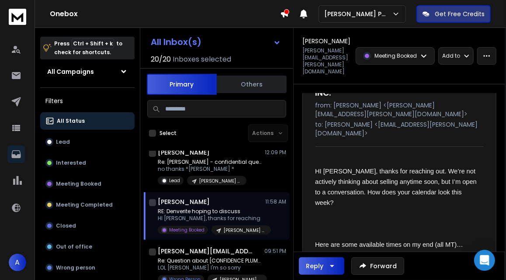
scroll to position [359, 0]
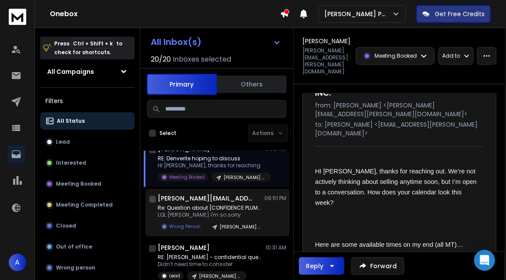
click at [218, 210] on p "Re: Question about [CONFIDENCE PLUMBING" at bounding box center [210, 207] width 105 height 7
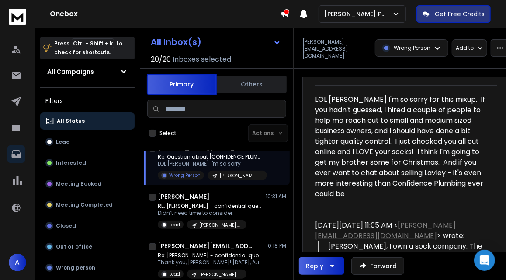
scroll to position [126, 0]
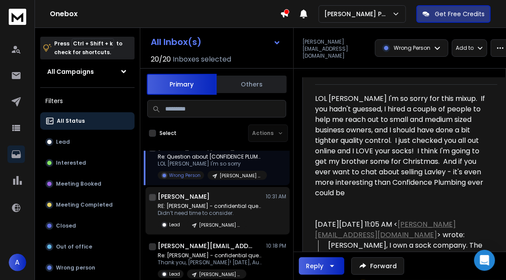
click at [208, 212] on p "Didn’t need time to consider." at bounding box center [210, 213] width 105 height 7
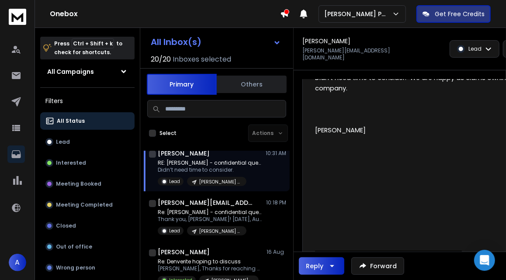
scroll to position [463, 0]
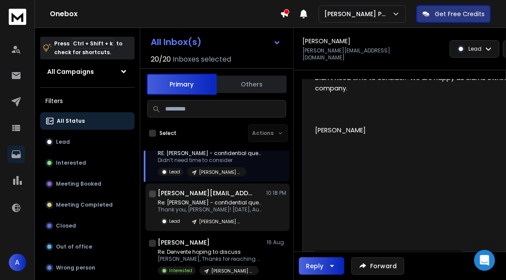
click at [210, 201] on p "Re: [PERSON_NAME] - confidential question" at bounding box center [210, 202] width 105 height 7
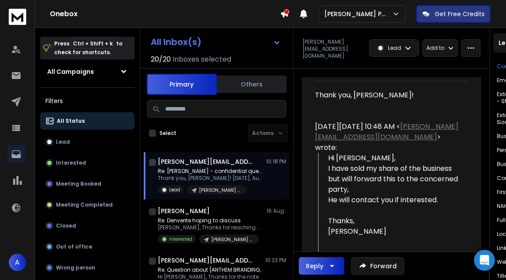
scroll to position [497, 0]
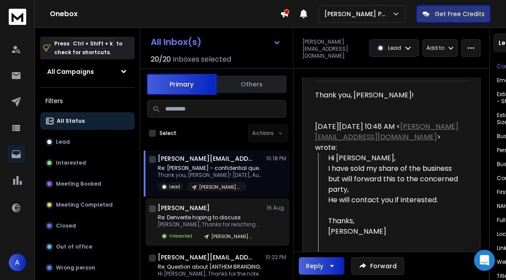
click at [209, 220] on p "Re: Denverite hoping to discuss" at bounding box center [210, 217] width 105 height 7
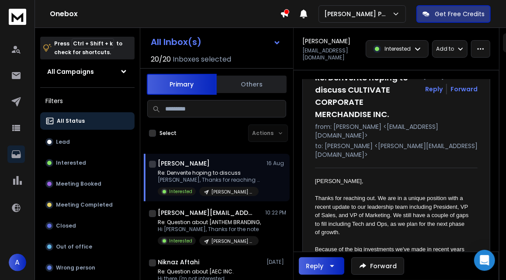
scroll to position [45, 0]
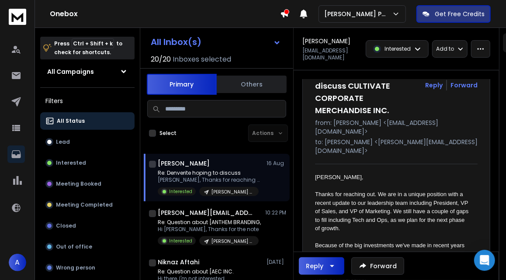
click at [319, 266] on div "Reply" at bounding box center [314, 266] width 17 height 9
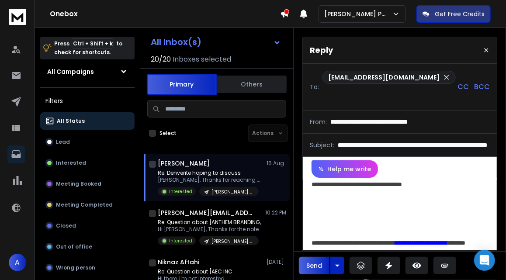
scroll to position [85, 0]
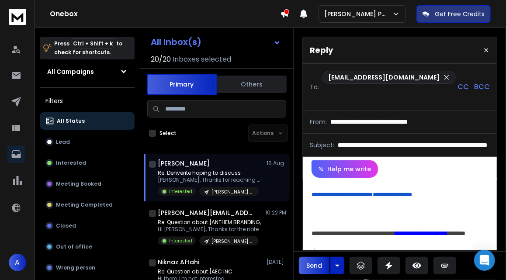
click at [389, 203] on div at bounding box center [398, 204] width 174 height 10
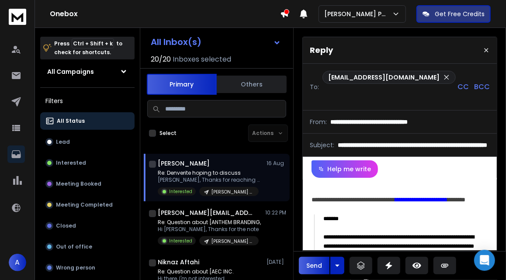
scroll to position [109, 0]
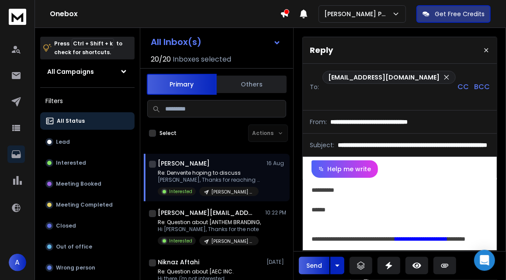
click at [313, 261] on button "Send" at bounding box center [314, 265] width 31 height 17
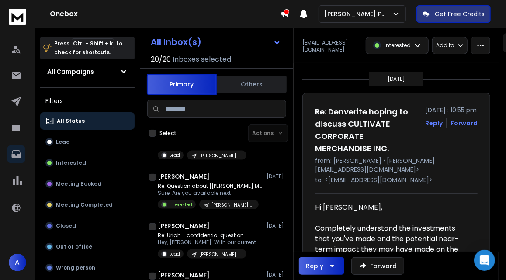
scroll to position [677, 0]
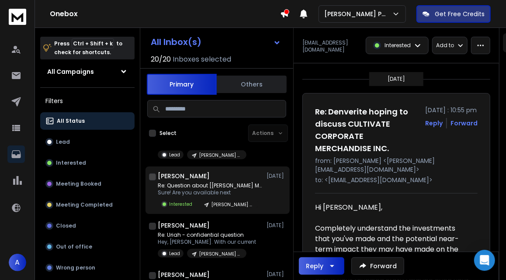
click at [201, 188] on p "Re: Question about [[PERSON_NAME] MENTAL" at bounding box center [210, 185] width 105 height 7
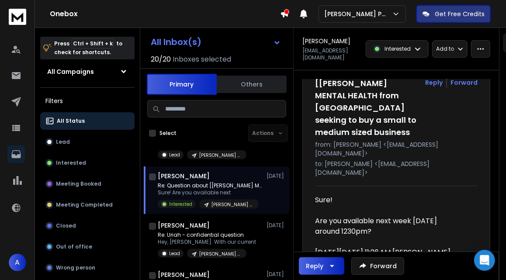
scroll to position [56, 0]
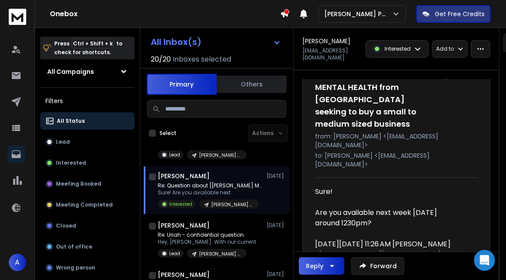
click at [320, 265] on div "Reply" at bounding box center [314, 266] width 17 height 9
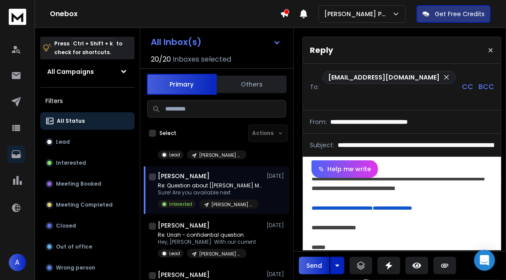
scroll to position [0, 0]
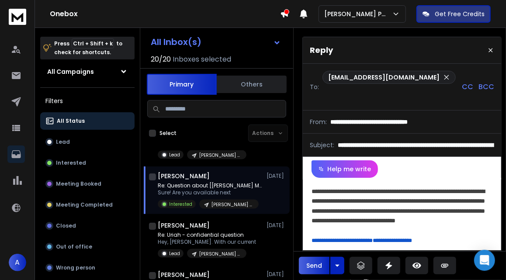
click at [364, 199] on div "**********" at bounding box center [398, 211] width 174 height 49
click at [313, 262] on button "Send" at bounding box center [314, 265] width 31 height 17
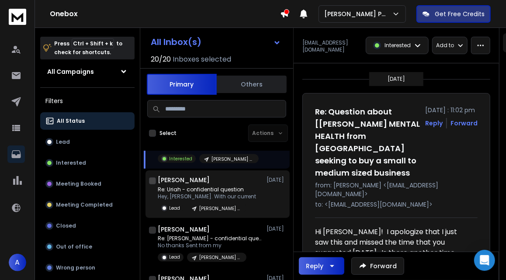
scroll to position [723, 0]
click at [210, 193] on p "Hey, [PERSON_NAME]. With our current" at bounding box center [207, 196] width 98 height 7
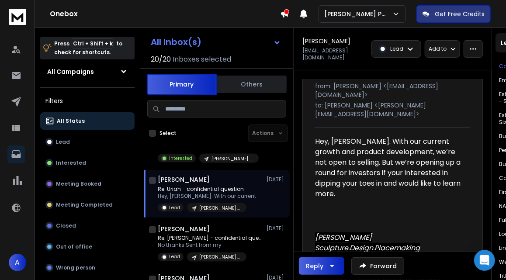
scroll to position [67, 0]
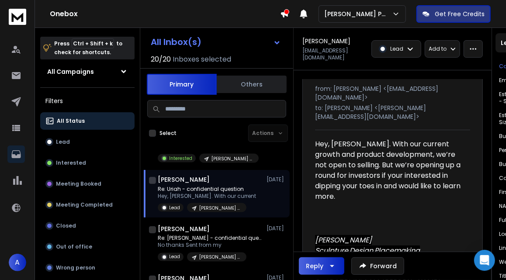
click at [320, 268] on div "Reply" at bounding box center [314, 266] width 17 height 9
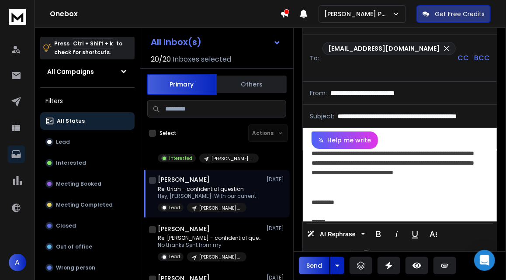
scroll to position [38, 0]
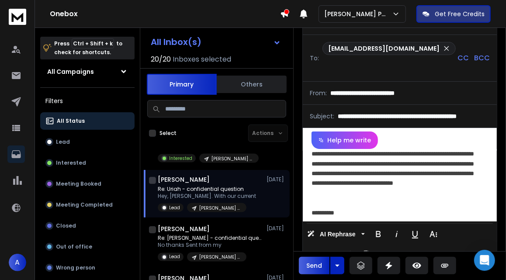
click at [316, 267] on button "Send" at bounding box center [314, 265] width 31 height 17
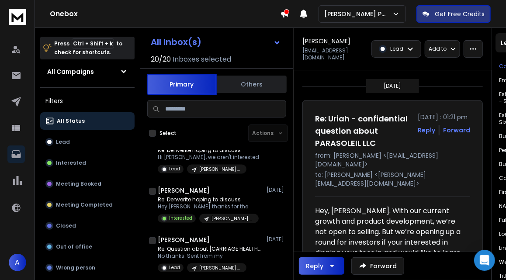
scroll to position [860, 0]
click at [222, 192] on div "[PERSON_NAME] [DATE]" at bounding box center [222, 190] width 128 height 9
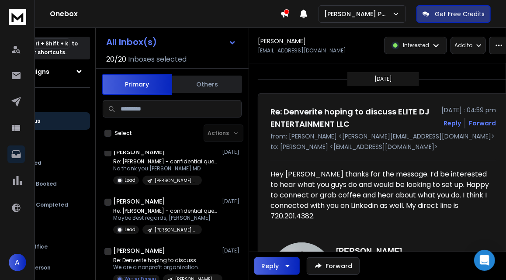
scroll to position [1006, 0]
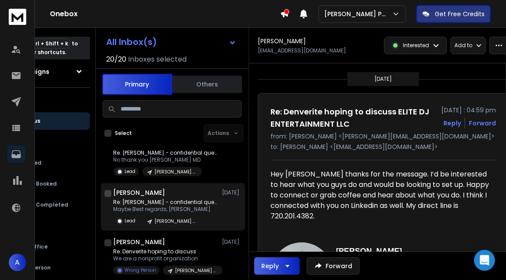
click at [156, 207] on p "Maybe Best regards, [PERSON_NAME]" at bounding box center [165, 209] width 105 height 7
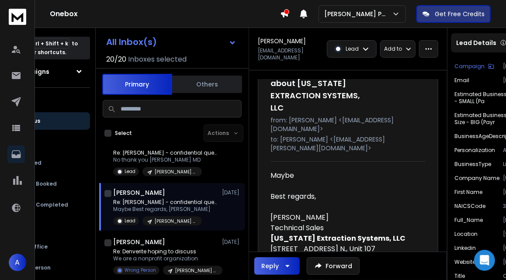
scroll to position [60, 0]
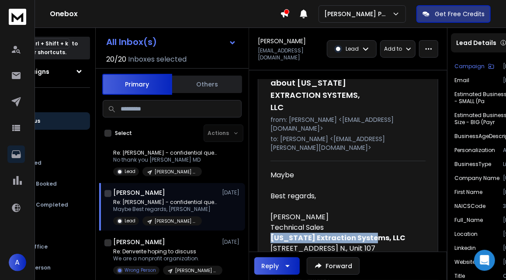
drag, startPoint x: 374, startPoint y: 210, endPoint x: 270, endPoint y: 210, distance: 103.5
click at [270, 233] on b "[US_STATE] Extraction Systems, LLC" at bounding box center [337, 238] width 135 height 10
copy b "[US_STATE] Extraction Systems"
drag, startPoint x: 334, startPoint y: 190, endPoint x: 272, endPoint y: 190, distance: 62.0
click at [272, 212] on p "[PERSON_NAME]" at bounding box center [344, 217] width 148 height 10
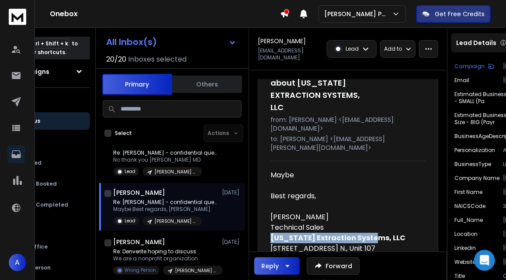
copy p "[PERSON_NAME]"
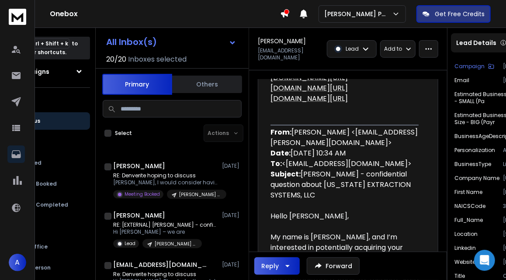
scroll to position [1182, 0]
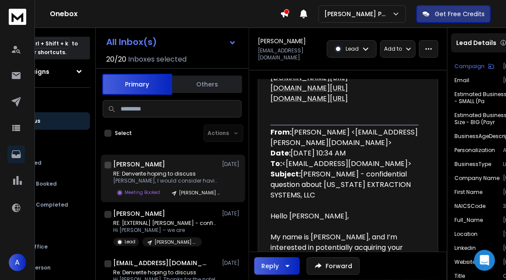
click at [183, 176] on p "RE: Denverite hoping to discuss" at bounding box center [165, 173] width 105 height 7
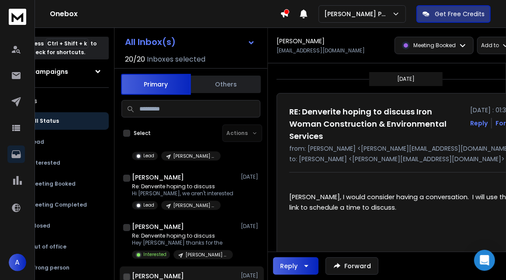
scroll to position [822, 0]
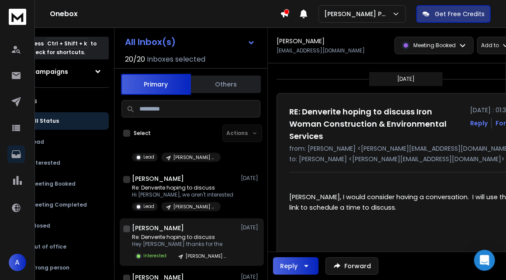
click at [159, 238] on p "Re: Denverite hoping to discuss" at bounding box center [182, 237] width 101 height 7
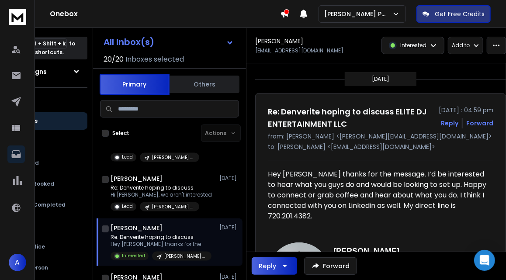
scroll to position [0, 48]
drag, startPoint x: 310, startPoint y: 216, endPoint x: 267, endPoint y: 218, distance: 42.4
copy div "720.201.4382"
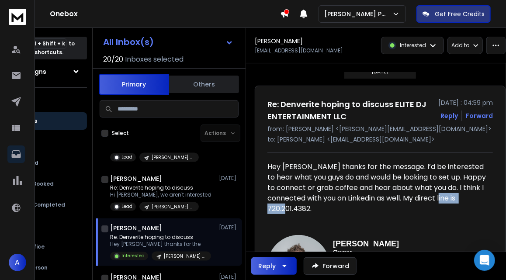
scroll to position [0, 0]
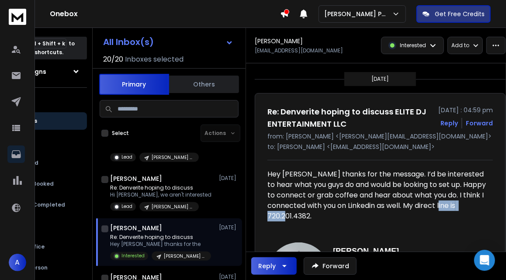
click at [446, 120] on button "Reply" at bounding box center [448, 123] width 17 height 9
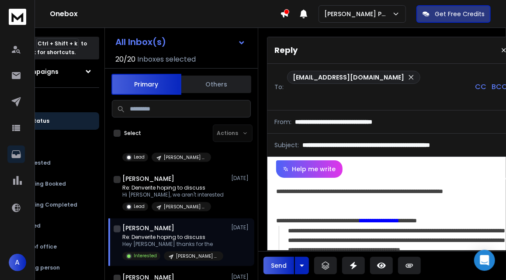
scroll to position [0, 40]
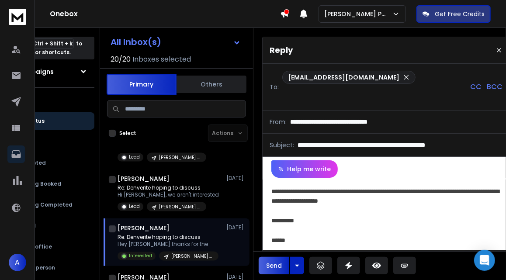
click at [421, 187] on div "**********" at bounding box center [385, 197] width 229 height 20
click at [294, 187] on div "**********" at bounding box center [385, 197] width 229 height 20
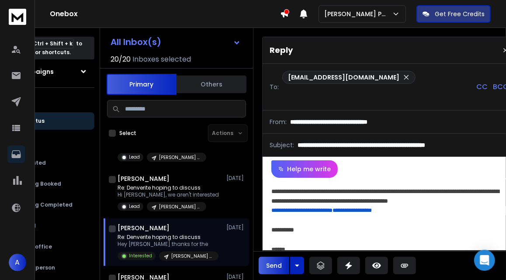
scroll to position [0, 0]
click at [272, 263] on button "Send" at bounding box center [274, 265] width 31 height 17
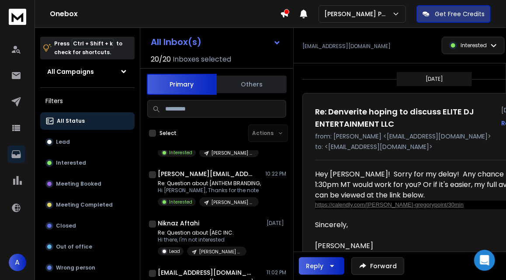
scroll to position [579, 0]
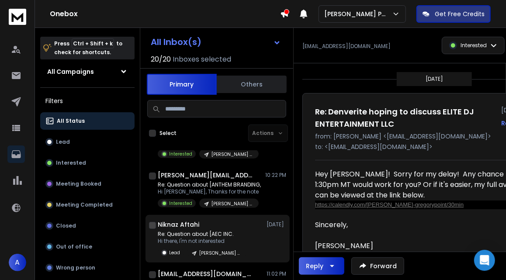
click at [176, 228] on div "Niknaz Aftahi [DATE] Re: Question about [AEC INC. Hi there, I'm not interested …" at bounding box center [222, 238] width 128 height 37
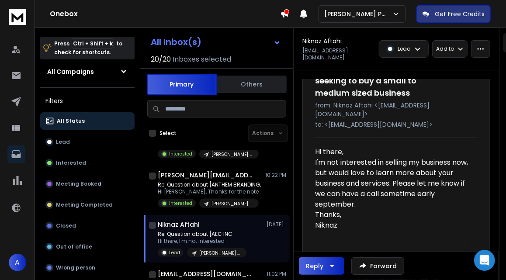
scroll to position [75, 0]
click at [316, 263] on div "Reply" at bounding box center [314, 266] width 17 height 9
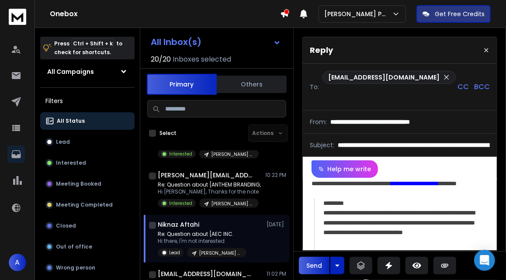
scroll to position [0, 0]
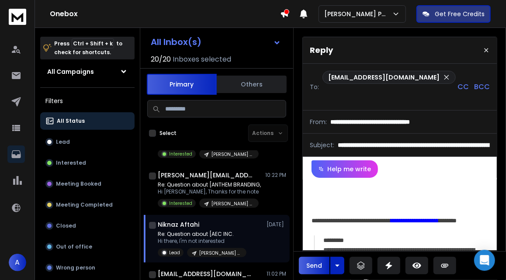
click at [484, 49] on icon at bounding box center [486, 50] width 4 height 4
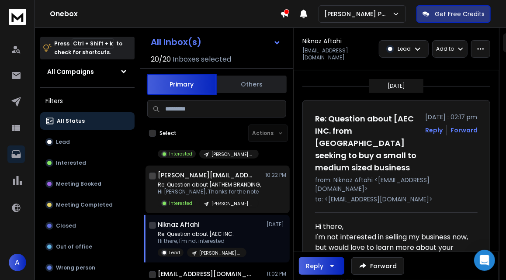
click at [214, 187] on p "Re: Question about [ANTHEM BRANDING," at bounding box center [209, 184] width 103 height 7
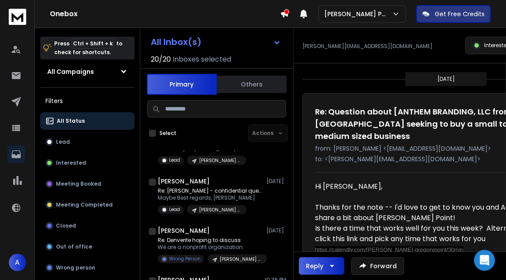
scroll to position [1018, 0]
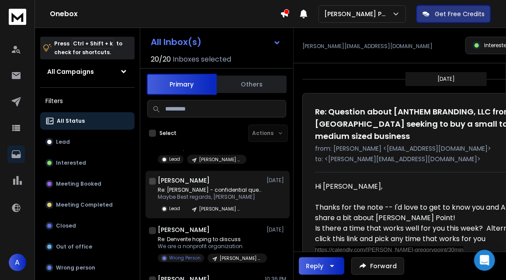
click at [208, 191] on p "Re: [PERSON_NAME] - confidential question" at bounding box center [210, 190] width 105 height 7
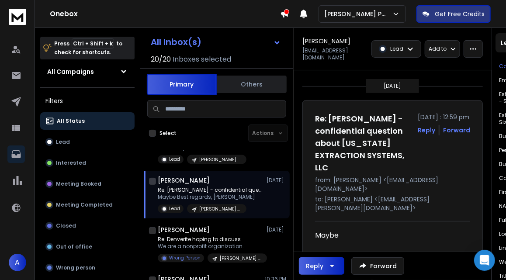
scroll to position [21, 0]
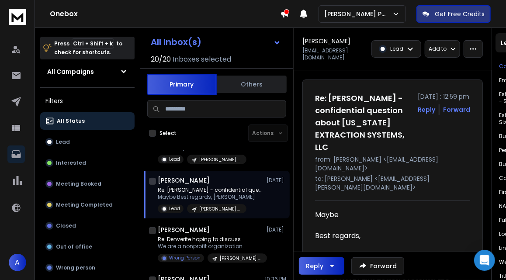
click at [312, 269] on div "Reply" at bounding box center [314, 266] width 17 height 9
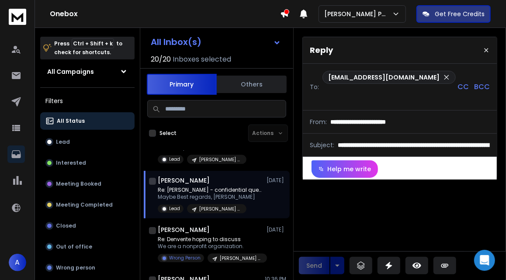
scroll to position [0, 0]
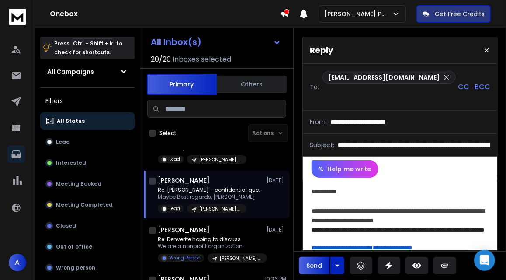
click at [422, 219] on div "**********" at bounding box center [399, 216] width 176 height 20
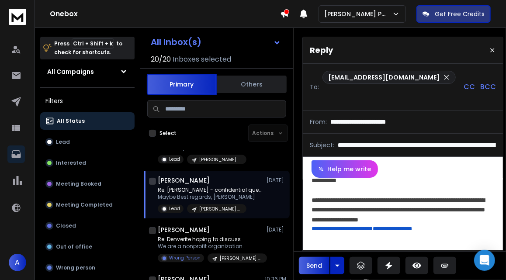
scroll to position [13, 0]
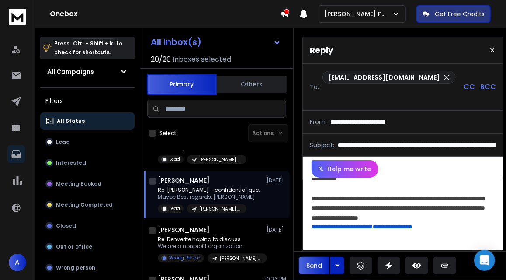
click at [423, 238] on div at bounding box center [402, 237] width 183 height 10
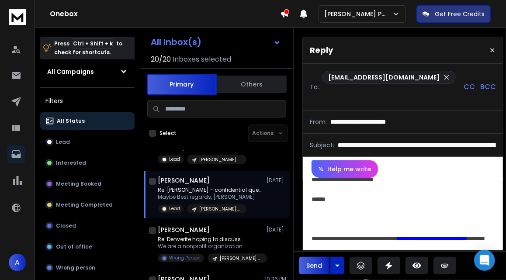
scroll to position [79, 0]
click at [314, 263] on button "Send" at bounding box center [314, 265] width 31 height 17
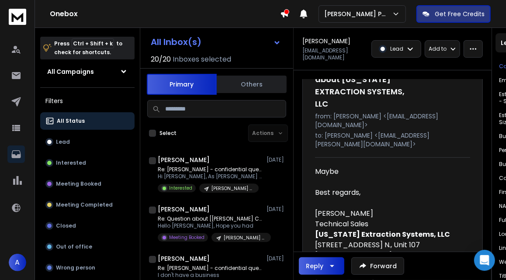
scroll to position [1335, 0]
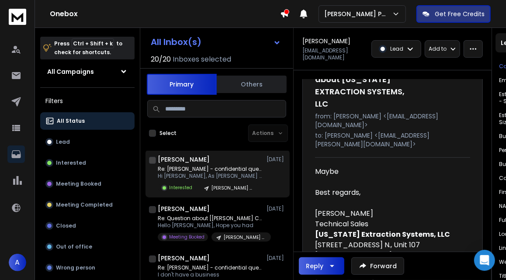
click at [186, 175] on p "Hi [PERSON_NAME], As [PERSON_NAME] mentioned," at bounding box center [210, 176] width 105 height 7
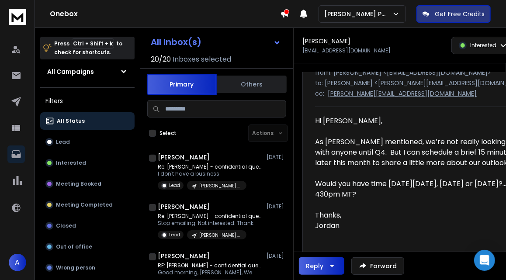
scroll to position [1436, 0]
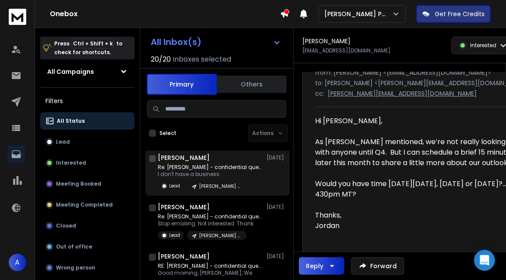
click at [189, 174] on p "I don't have a business" at bounding box center [210, 174] width 105 height 7
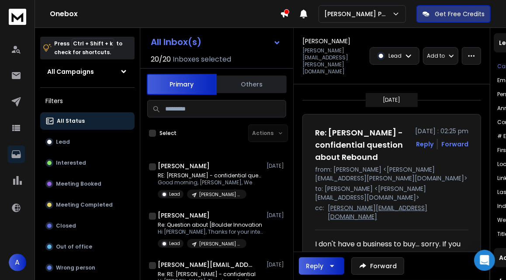
scroll to position [1527, 0]
drag, startPoint x: 404, startPoint y: 220, endPoint x: 405, endPoint y: 226, distance: 5.7
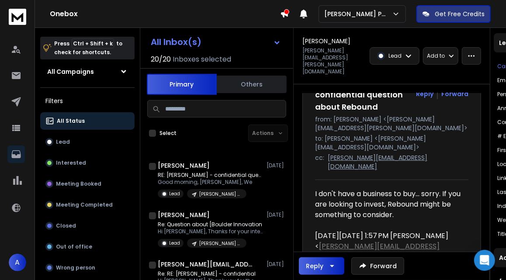
scroll to position [50, 0]
click at [304, 266] on button "Reply" at bounding box center [321, 265] width 45 height 17
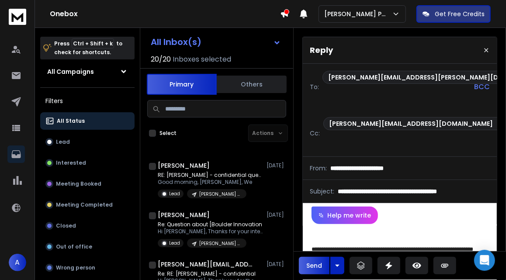
scroll to position [24, 0]
click at [348, 234] on div "**********" at bounding box center [399, 260] width 192 height 73
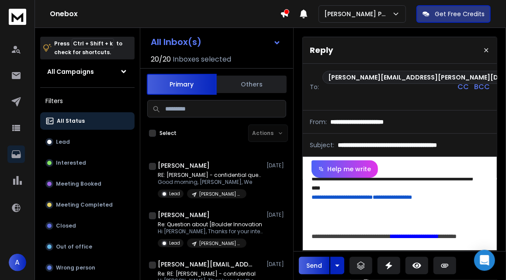
scroll to position [102, 0]
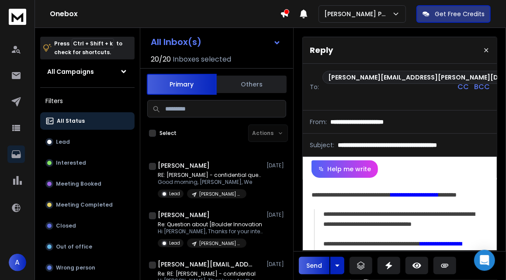
click at [384, 102] on input at bounding box center [352, 95] width 61 height 16
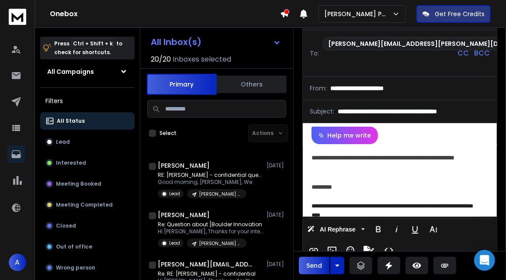
scroll to position [0, 0]
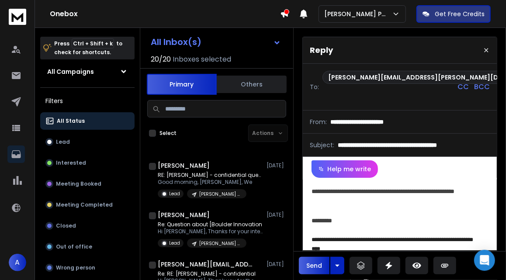
click at [483, 51] on icon at bounding box center [486, 50] width 7 height 7
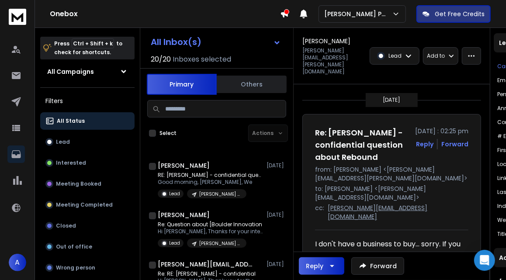
click at [331, 267] on icon "button" at bounding box center [332, 266] width 10 height 10
click at [325, 243] on p "Reply All" at bounding box center [325, 244] width 24 height 9
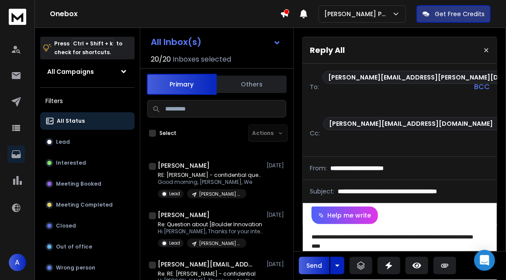
click at [447, 148] on div "[PERSON_NAME][EMAIL_ADDRESS][DOMAIN_NAME]" at bounding box center [406, 133] width 166 height 32
drag, startPoint x: 485, startPoint y: 131, endPoint x: 328, endPoint y: 123, distance: 157.9
click at [328, 123] on div "[PERSON_NAME][EMAIL_ADDRESS][DOMAIN_NAME]" at bounding box center [406, 133] width 166 height 32
copy p
click at [427, 92] on div "[PERSON_NAME][EMAIL_ADDRESS][PERSON_NAME][DOMAIN_NAME]" at bounding box center [396, 87] width 148 height 32
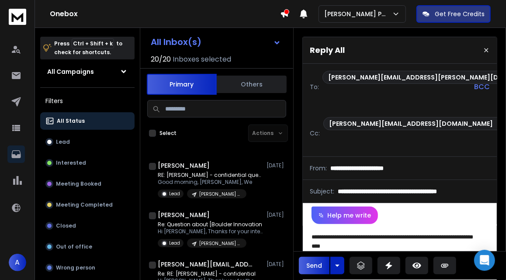
click at [436, 74] on div "[PERSON_NAME][EMAIL_ADDRESS][PERSON_NAME][DOMAIN_NAME]" at bounding box center [396, 87] width 148 height 32
click at [440, 76] on div "[PERSON_NAME][EMAIL_ADDRESS][PERSON_NAME][DOMAIN_NAME]" at bounding box center [396, 87] width 148 height 32
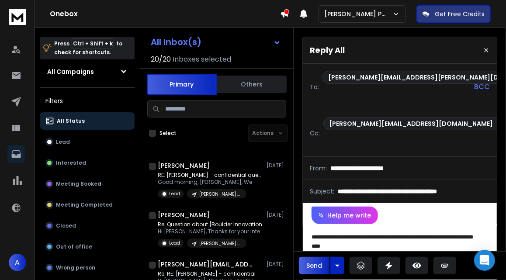
drag, startPoint x: 440, startPoint y: 76, endPoint x: 439, endPoint y: 81, distance: 4.6
click at [439, 80] on div "[PERSON_NAME][EMAIL_ADDRESS][PERSON_NAME][DOMAIN_NAME]" at bounding box center [396, 87] width 148 height 32
click at [406, 143] on div "[PERSON_NAME][EMAIL_ADDRESS][DOMAIN_NAME]" at bounding box center [406, 133] width 166 height 32
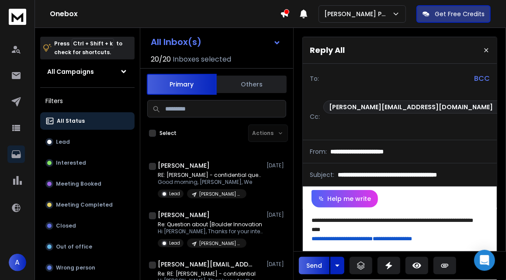
click at [483, 49] on icon at bounding box center [486, 50] width 7 height 7
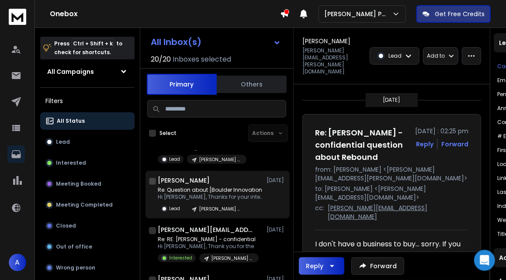
scroll to position [1563, 0]
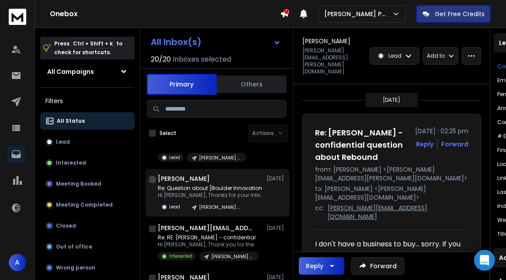
click at [218, 188] on p "Re: Question about [Boulder Innovation" at bounding box center [210, 188] width 105 height 7
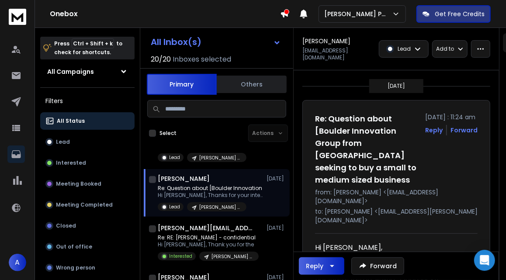
scroll to position [50, 0]
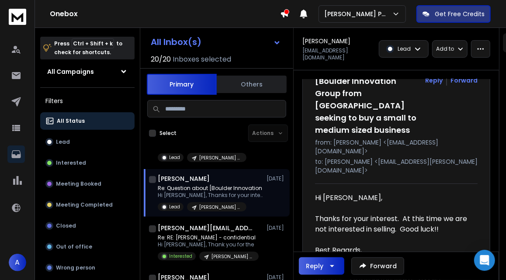
click at [206, 187] on p "Re: Question about [Boulder Innovation" at bounding box center [210, 188] width 105 height 7
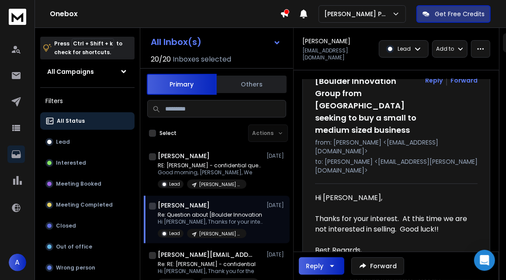
scroll to position [1536, 0]
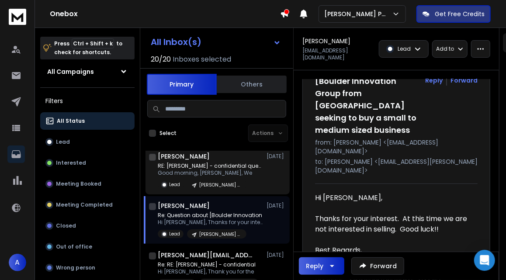
click at [193, 176] on div "RE: [PERSON_NAME] - confidential question Good morning, [PERSON_NAME], We Lead …" at bounding box center [210, 175] width 105 height 27
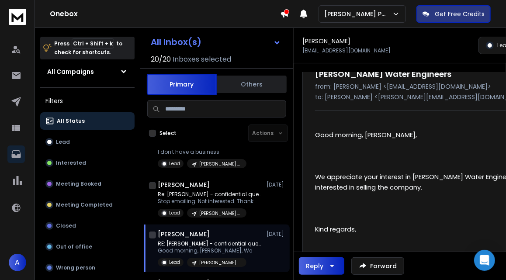
scroll to position [1457, 0]
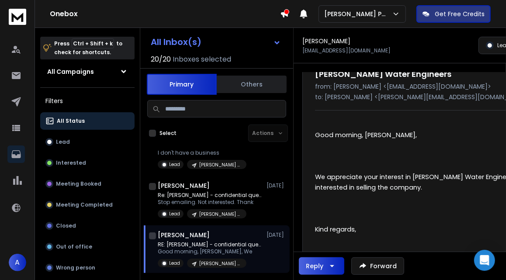
click at [203, 251] on p "Good morning, [PERSON_NAME], We" at bounding box center [210, 251] width 105 height 7
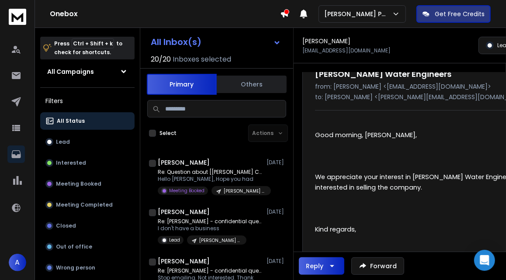
scroll to position [1381, 0]
click at [190, 227] on p "I don't have a business" at bounding box center [210, 229] width 105 height 7
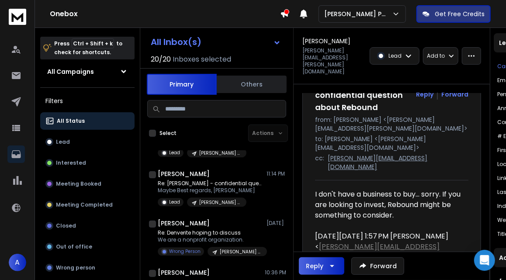
scroll to position [1023, 0]
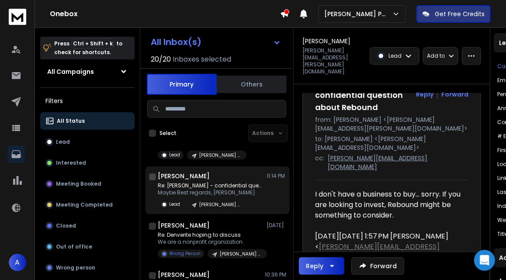
click at [231, 177] on div "[PERSON_NAME] 11:14 PM" at bounding box center [222, 176] width 128 height 9
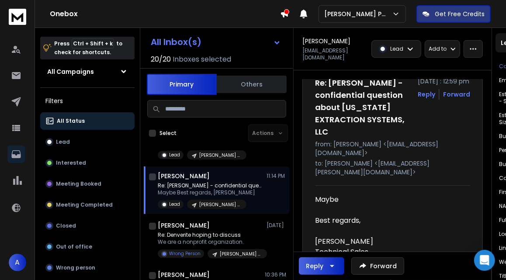
scroll to position [37, 0]
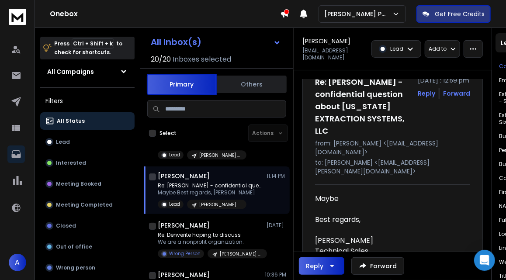
click at [235, 183] on p "Re: [PERSON_NAME] - confidential question" at bounding box center [210, 185] width 105 height 7
click at [435, 89] on button "Reply" at bounding box center [426, 93] width 17 height 9
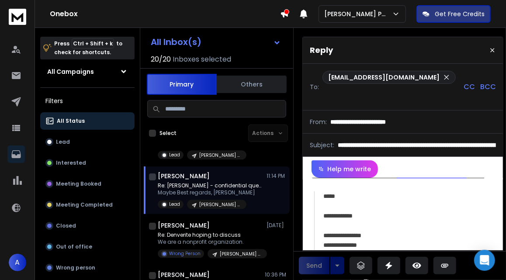
scroll to position [0, 0]
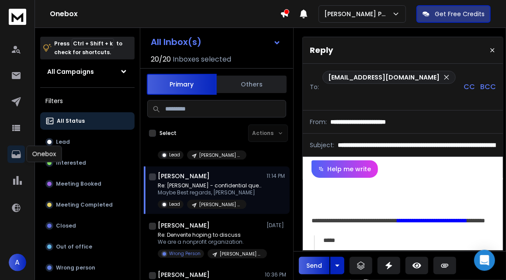
click at [20, 155] on icon at bounding box center [15, 154] width 9 height 8
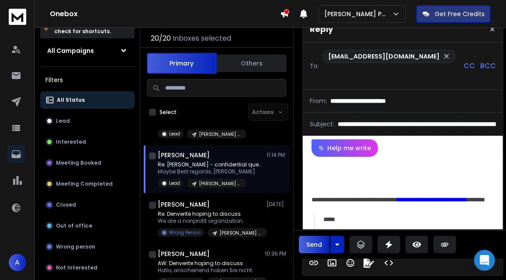
click at [207, 165] on p "Re: [PERSON_NAME] - confidential question" at bounding box center [210, 164] width 105 height 7
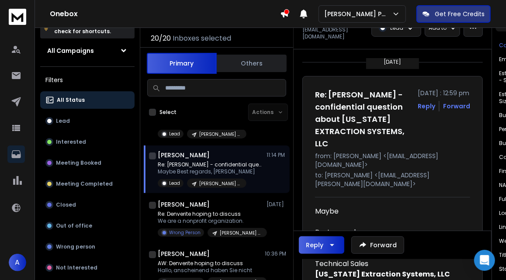
scroll to position [0, 0]
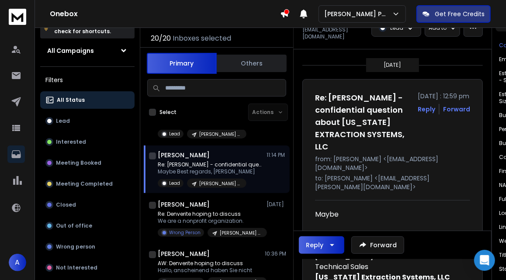
click at [322, 245] on div "Reply" at bounding box center [314, 245] width 17 height 9
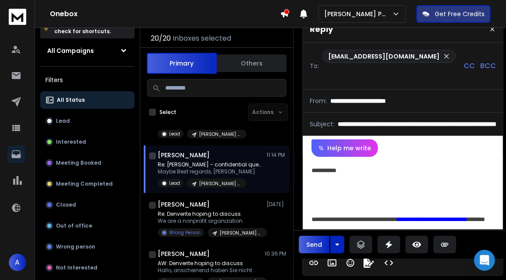
click at [317, 169] on div "**********" at bounding box center [399, 171] width 176 height 10
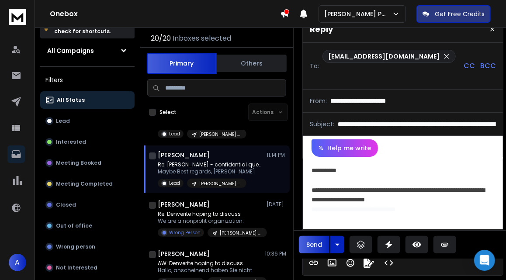
click at [410, 199] on div "**********" at bounding box center [399, 195] width 176 height 20
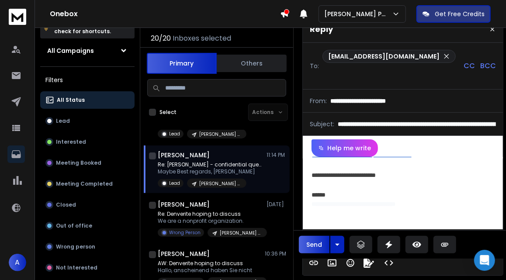
scroll to position [64, 0]
click at [311, 245] on button "Send" at bounding box center [314, 244] width 31 height 17
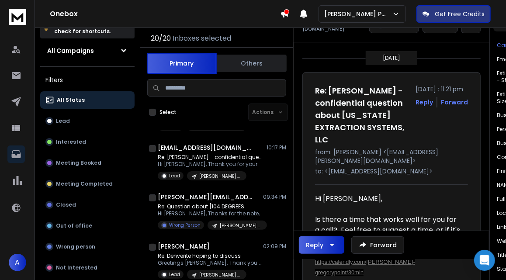
scroll to position [0, 0]
